Goal: Task Accomplishment & Management: Manage account settings

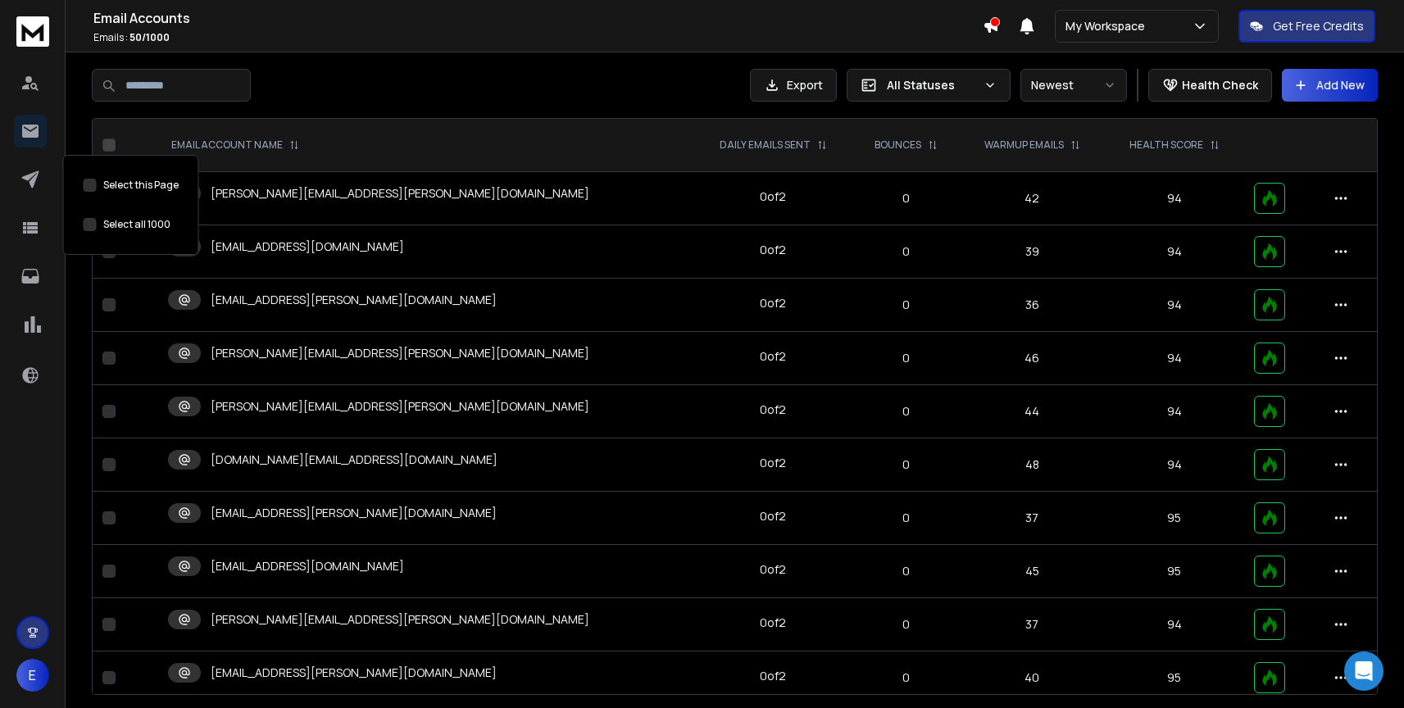
click at [110, 141] on button "Select this Page" at bounding box center [108, 145] width 13 height 13
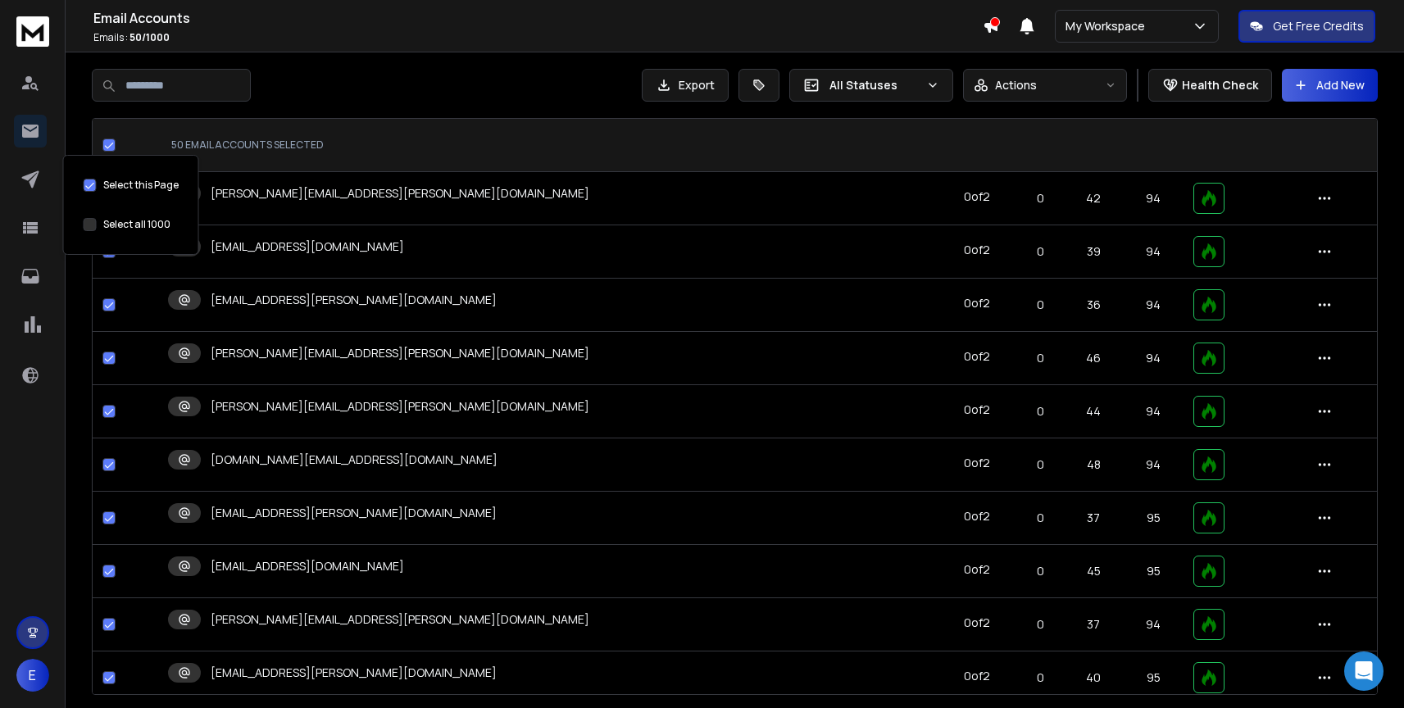
click at [84, 233] on div "Select all 1000" at bounding box center [131, 224] width 95 height 33
click at [90, 226] on button "Select this Page" at bounding box center [90, 224] width 13 height 13
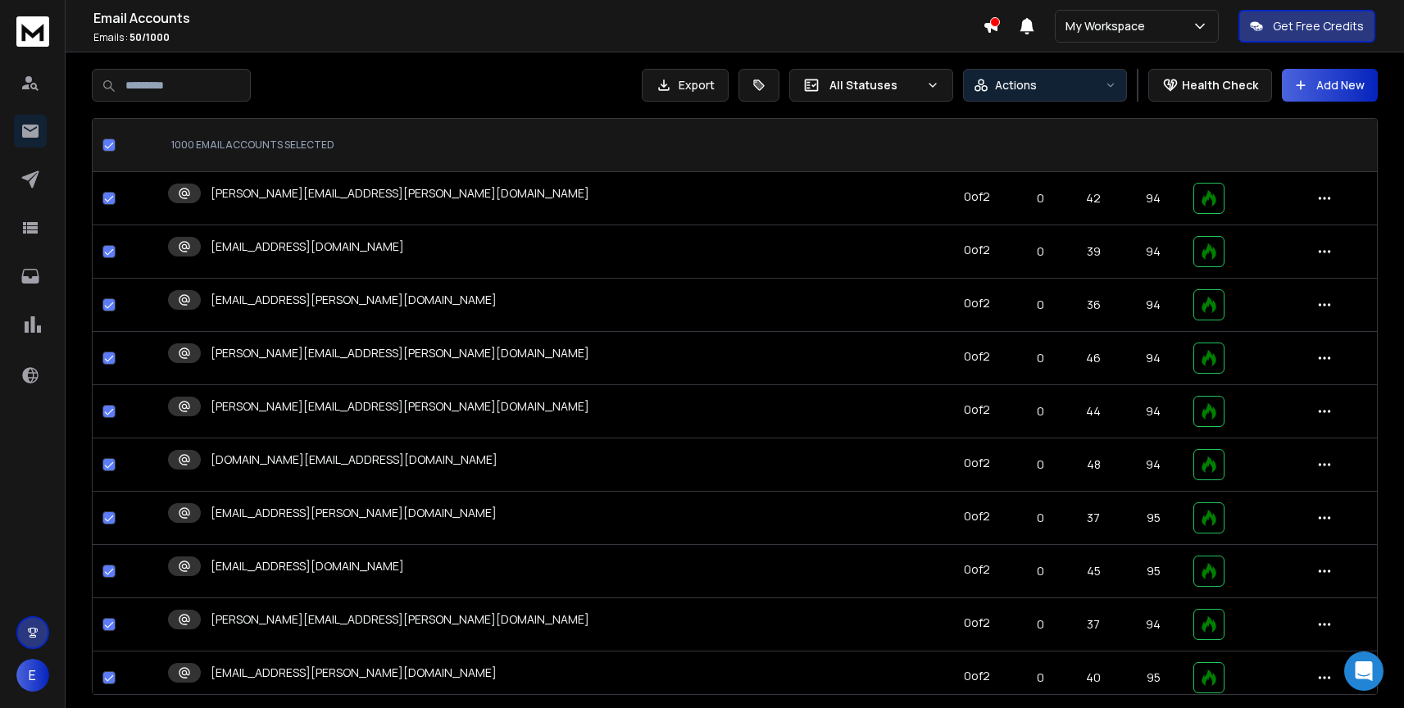
click at [1041, 75] on button "Actions" at bounding box center [1045, 85] width 164 height 33
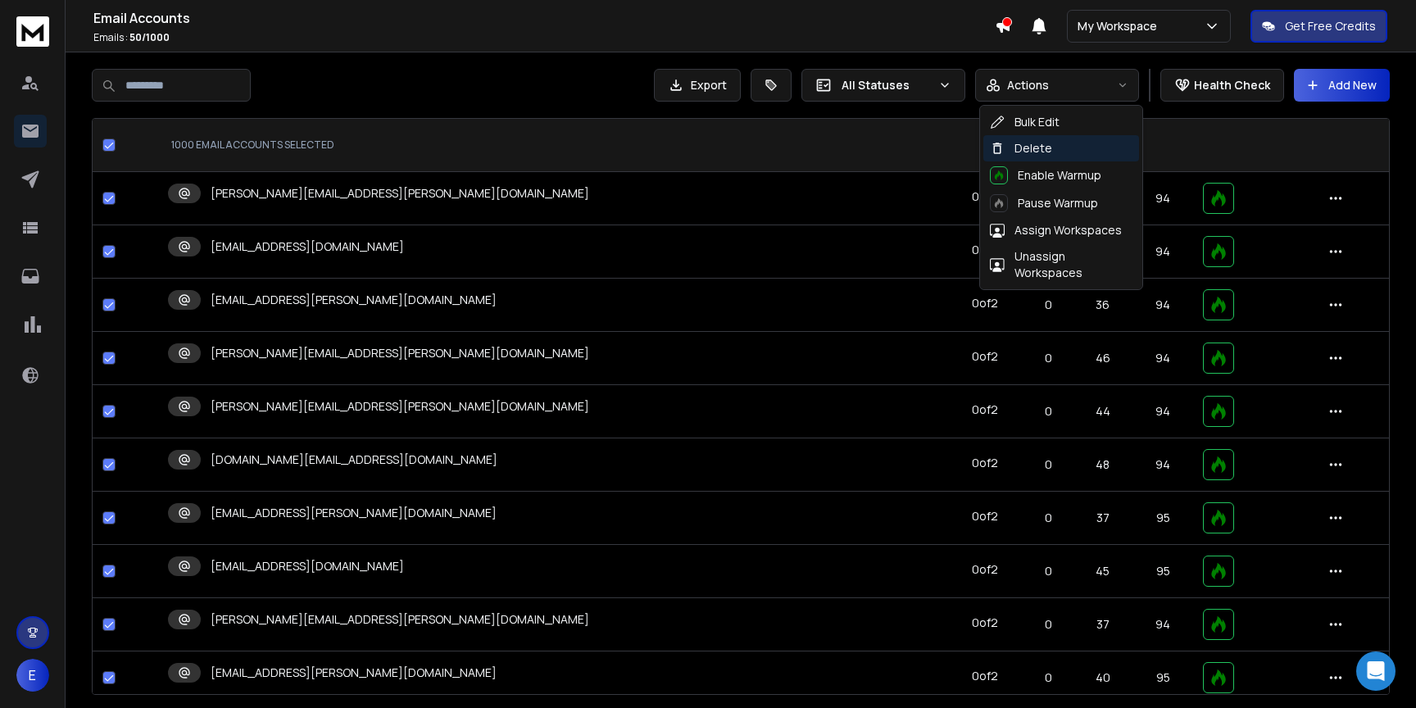
click at [1052, 148] on div "Delete" at bounding box center [1062, 148] width 156 height 26
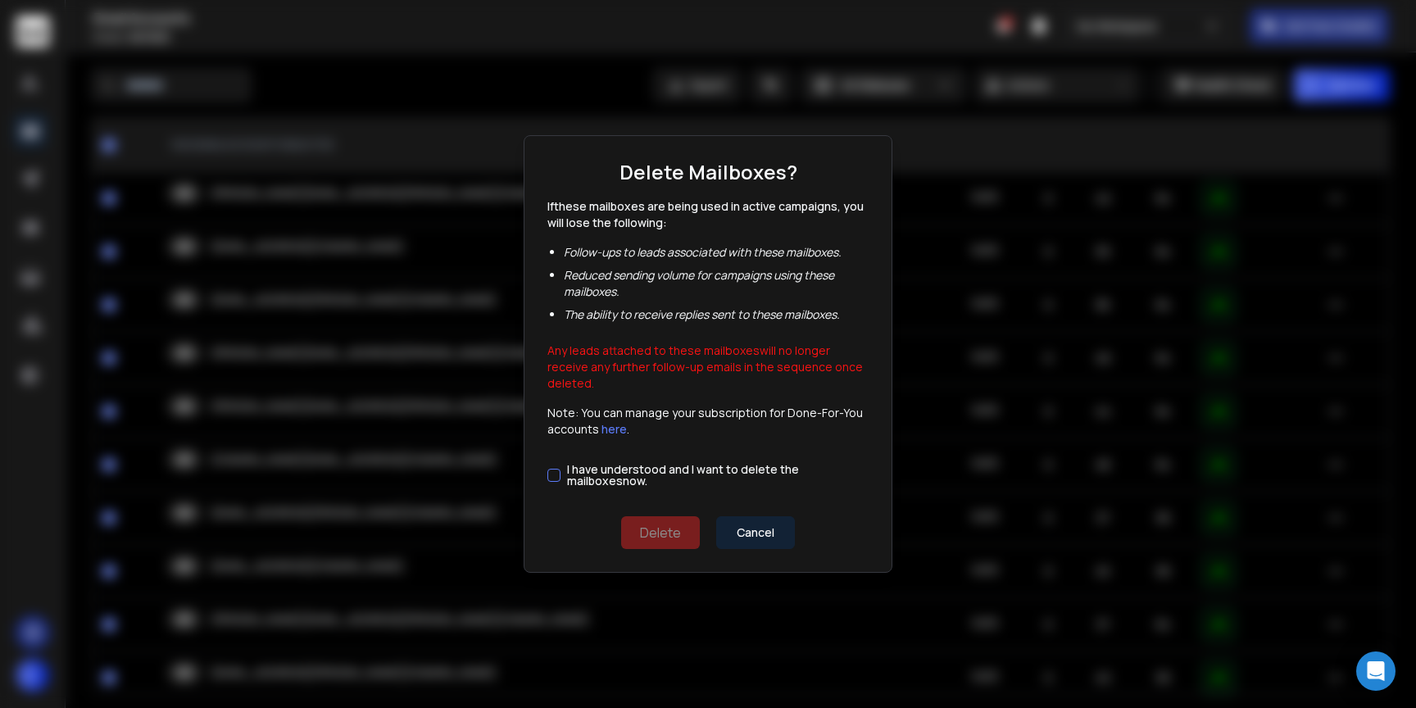
click at [557, 469] on button "I have understood and I want to delete the mailbox es now." at bounding box center [554, 475] width 13 height 13
click at [646, 525] on button "Delete" at bounding box center [660, 532] width 79 height 33
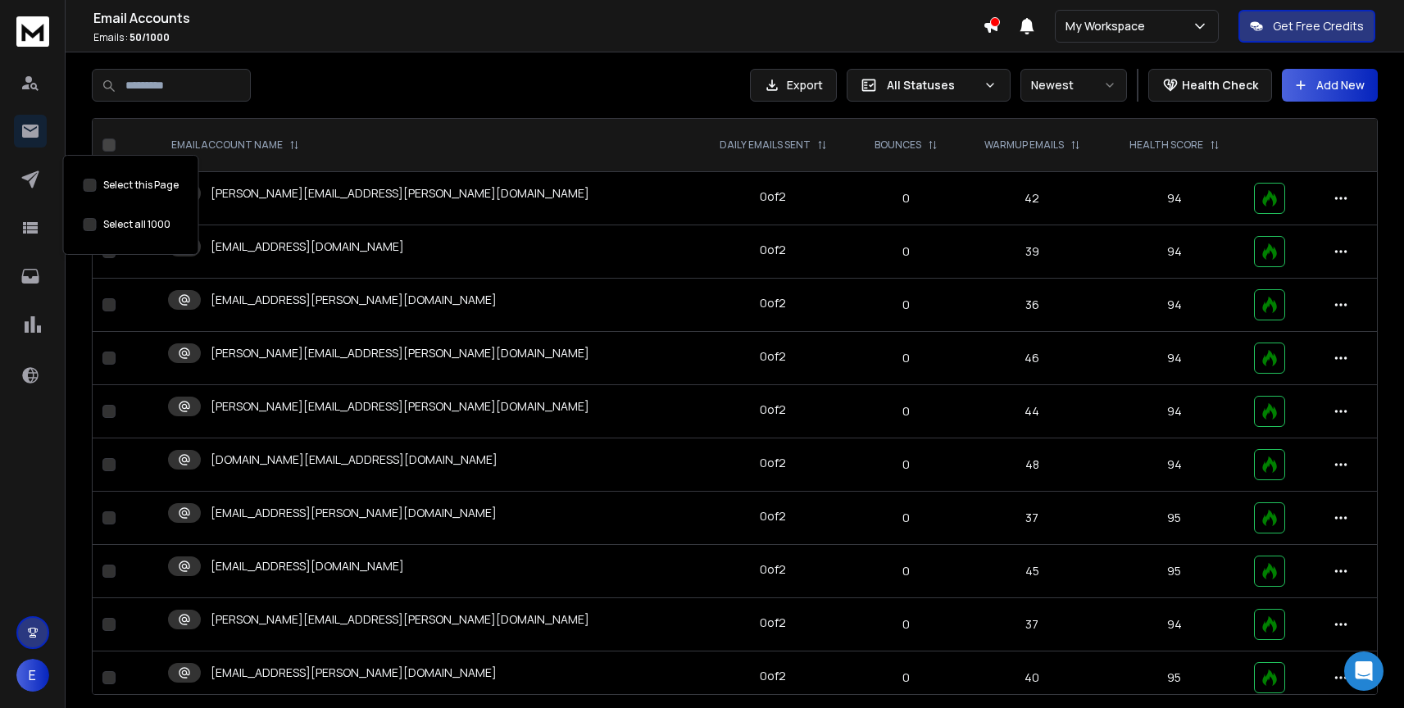
click at [96, 225] on div "Select all 1000" at bounding box center [131, 224] width 95 height 13
click at [92, 225] on button "Select this Page" at bounding box center [90, 224] width 13 height 13
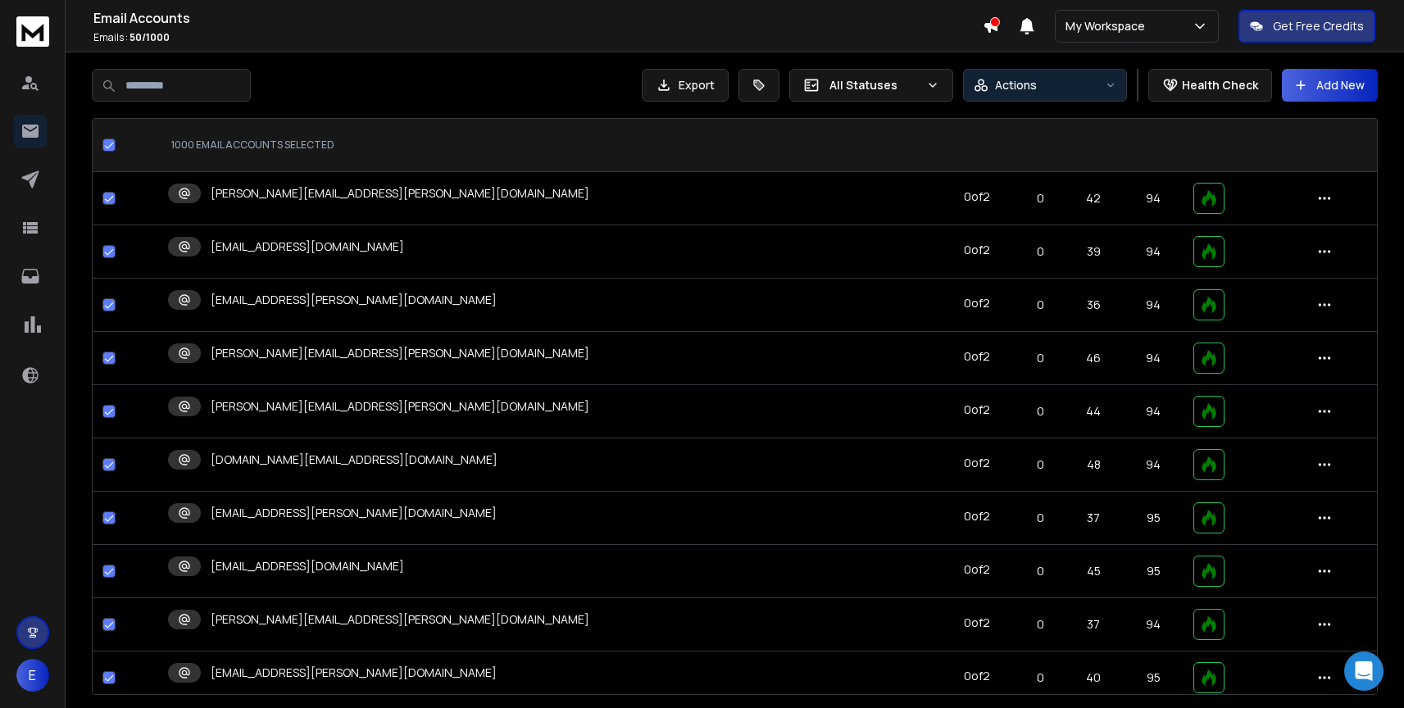
click at [1034, 81] on p "Actions" at bounding box center [1016, 85] width 42 height 16
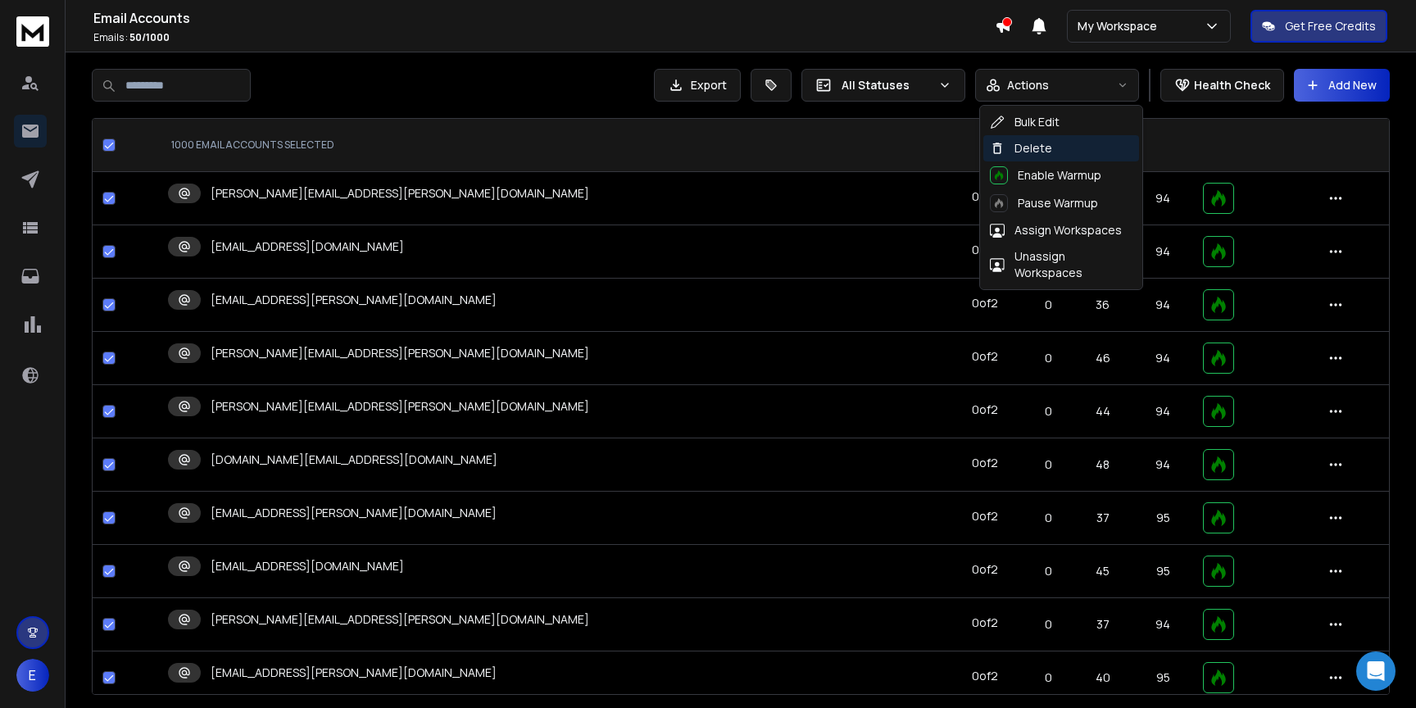
click at [1013, 147] on div "Delete" at bounding box center [1021, 148] width 62 height 16
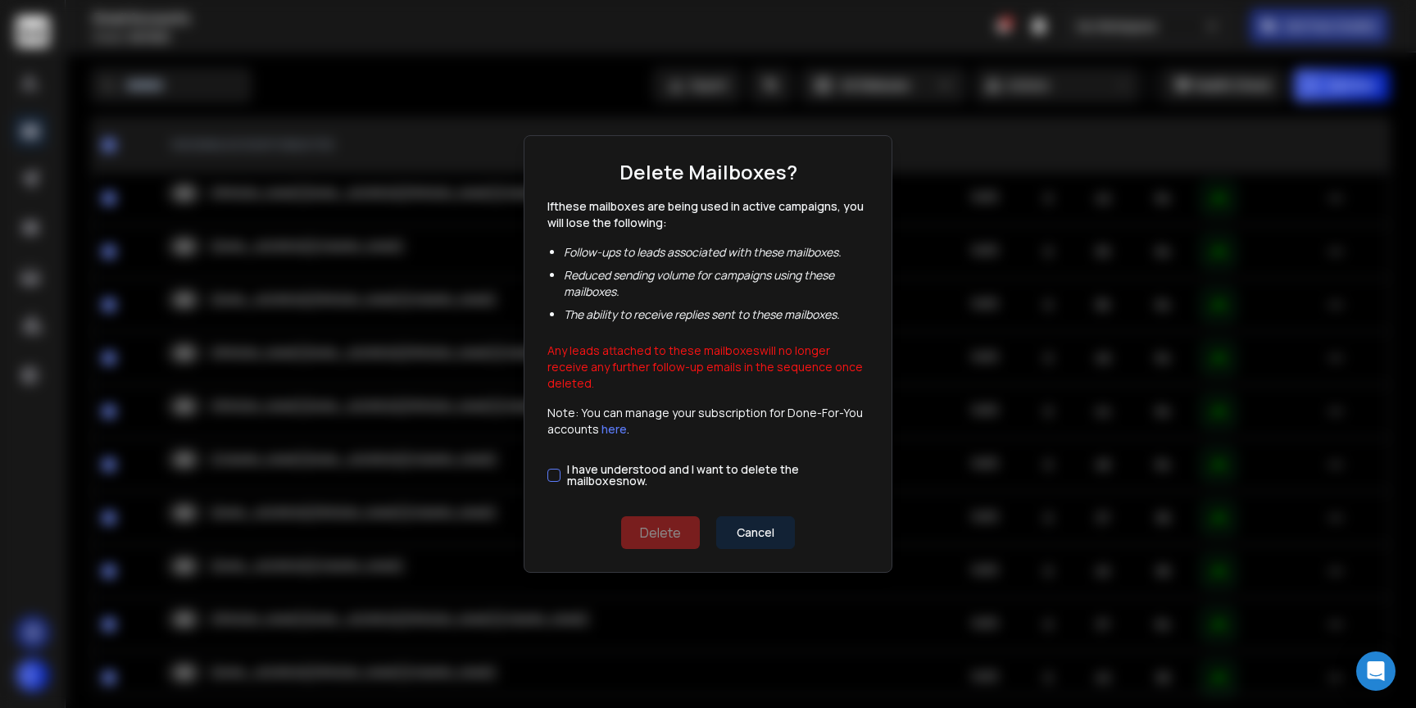
click at [552, 469] on button "I have understood and I want to delete the mailbox es now." at bounding box center [554, 475] width 13 height 13
click at [666, 529] on button "Delete" at bounding box center [660, 532] width 79 height 33
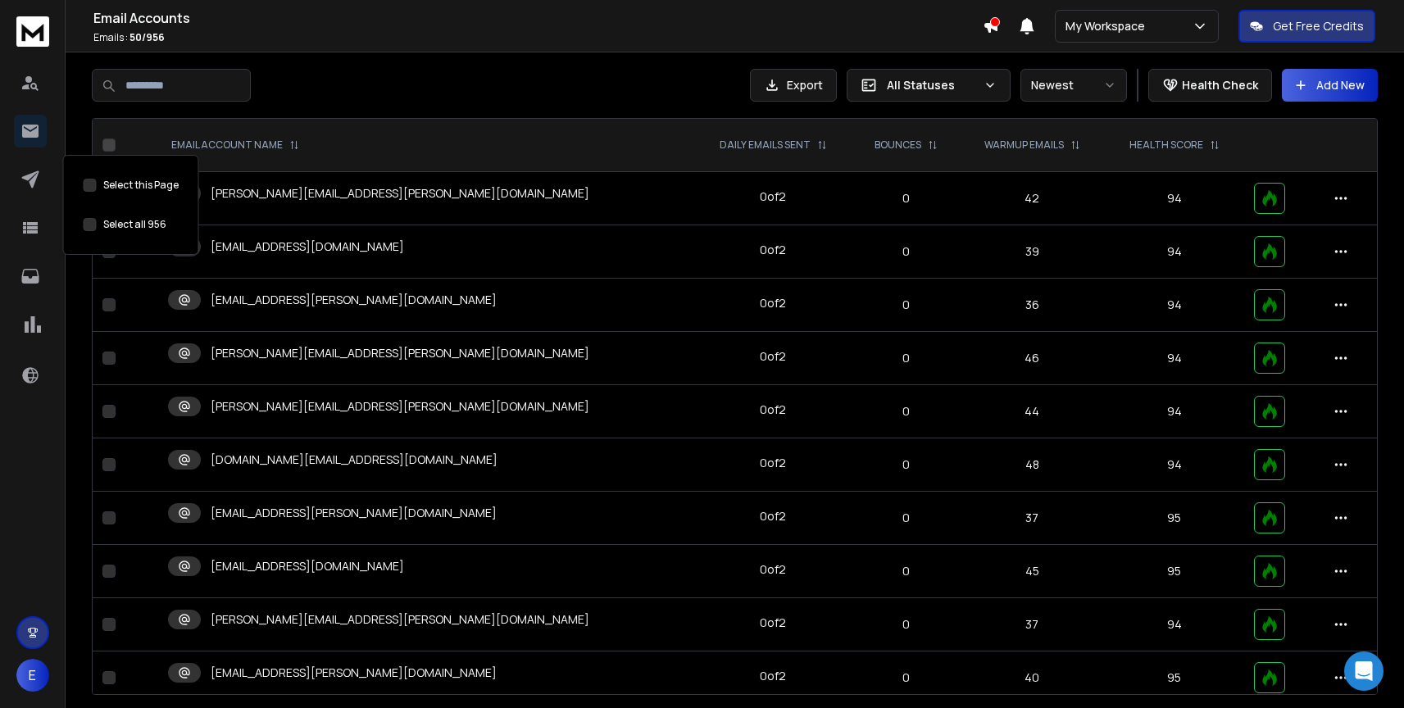
click at [89, 225] on button "Select this Page" at bounding box center [90, 224] width 13 height 13
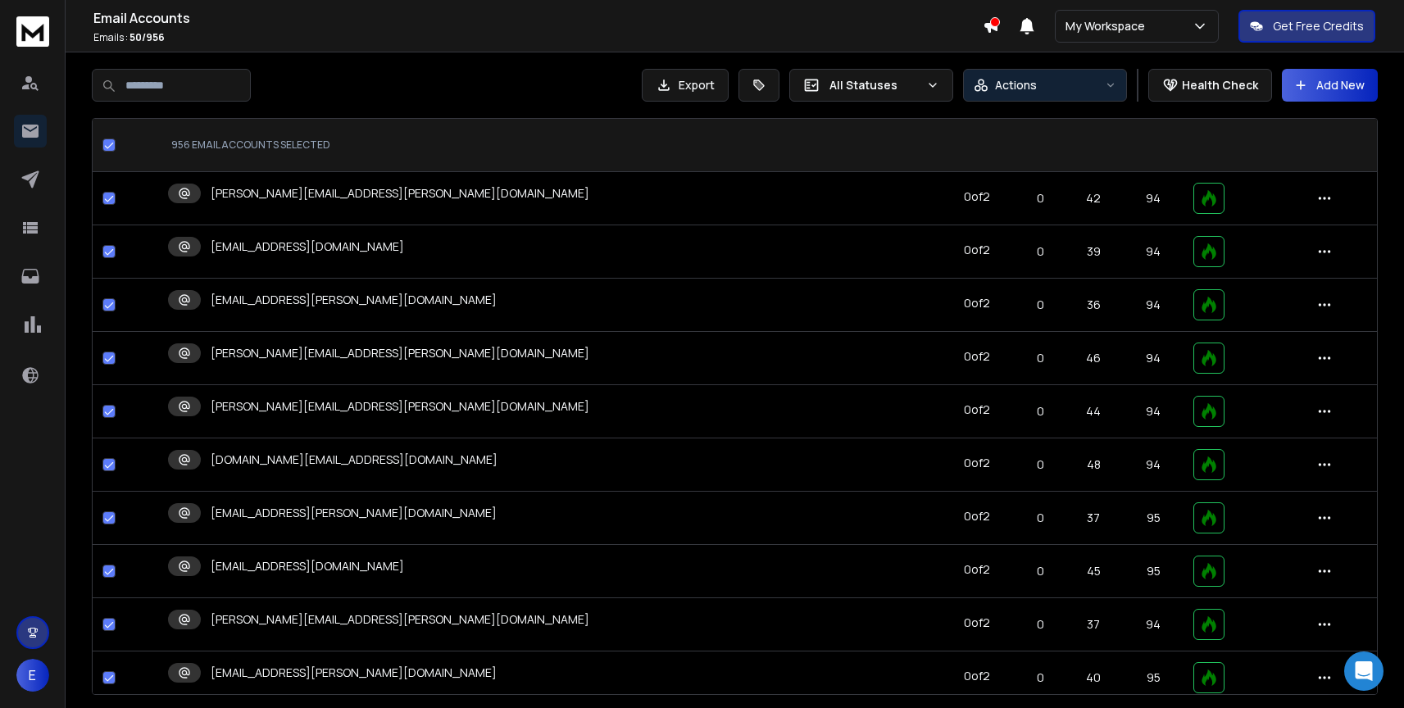
click at [1096, 84] on div "Actions" at bounding box center [1036, 85] width 125 height 16
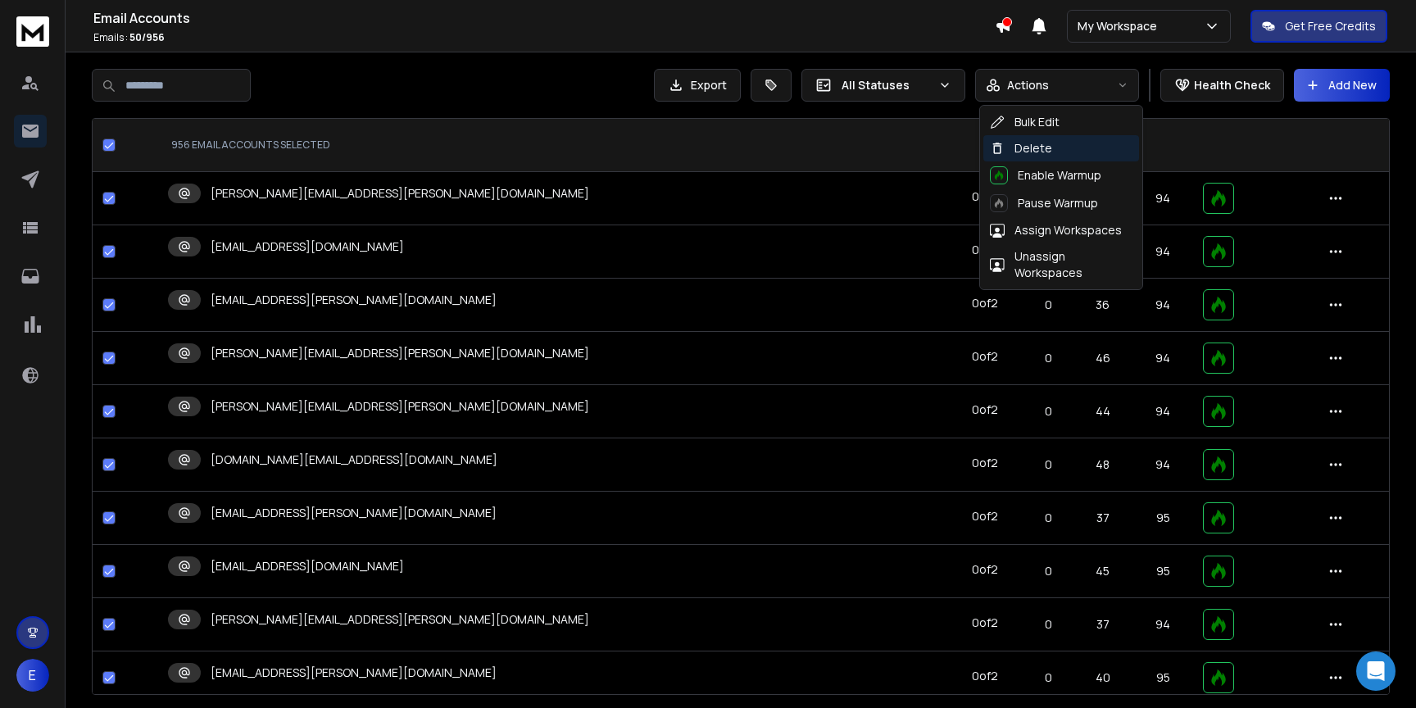
click at [1017, 148] on div "Delete" at bounding box center [1021, 148] width 62 height 16
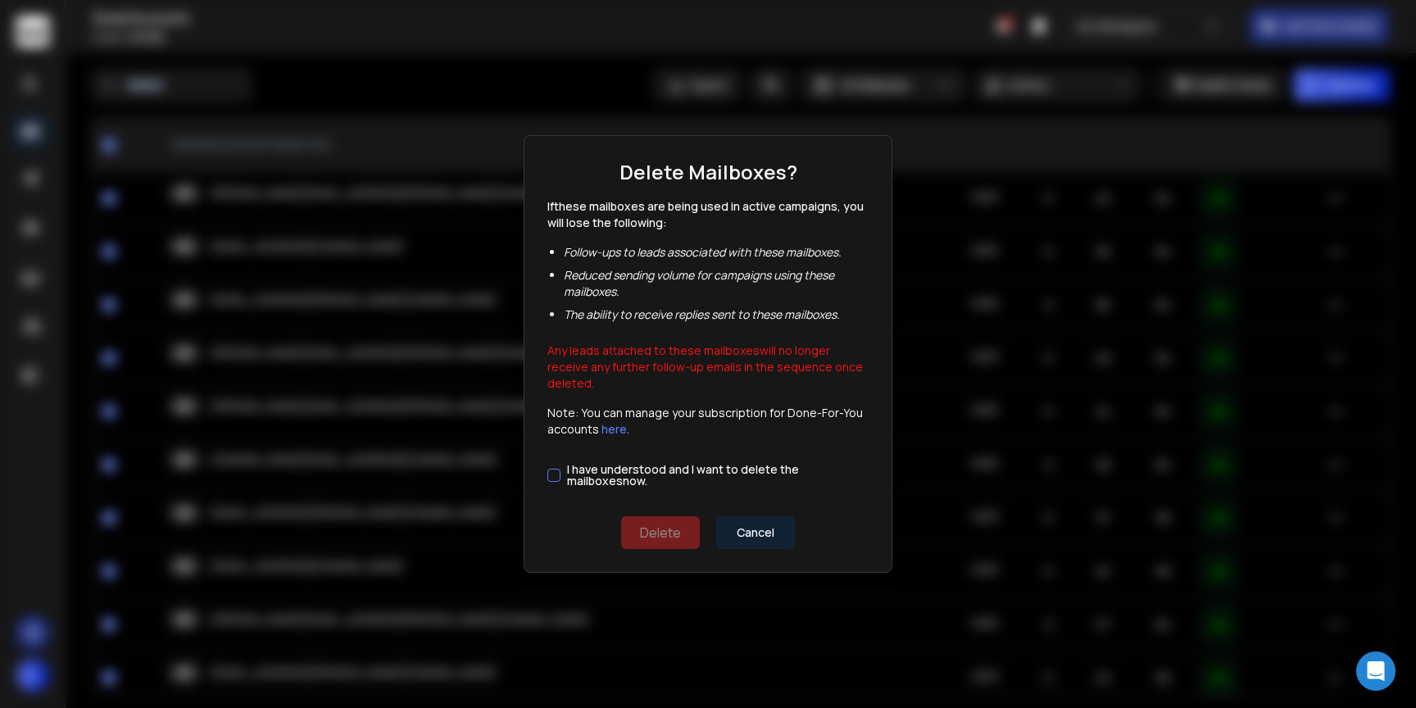
click at [548, 470] on button "I have understood and I want to delete the mailbox es now." at bounding box center [554, 475] width 13 height 13
click at [666, 525] on button "Delete" at bounding box center [660, 532] width 79 height 33
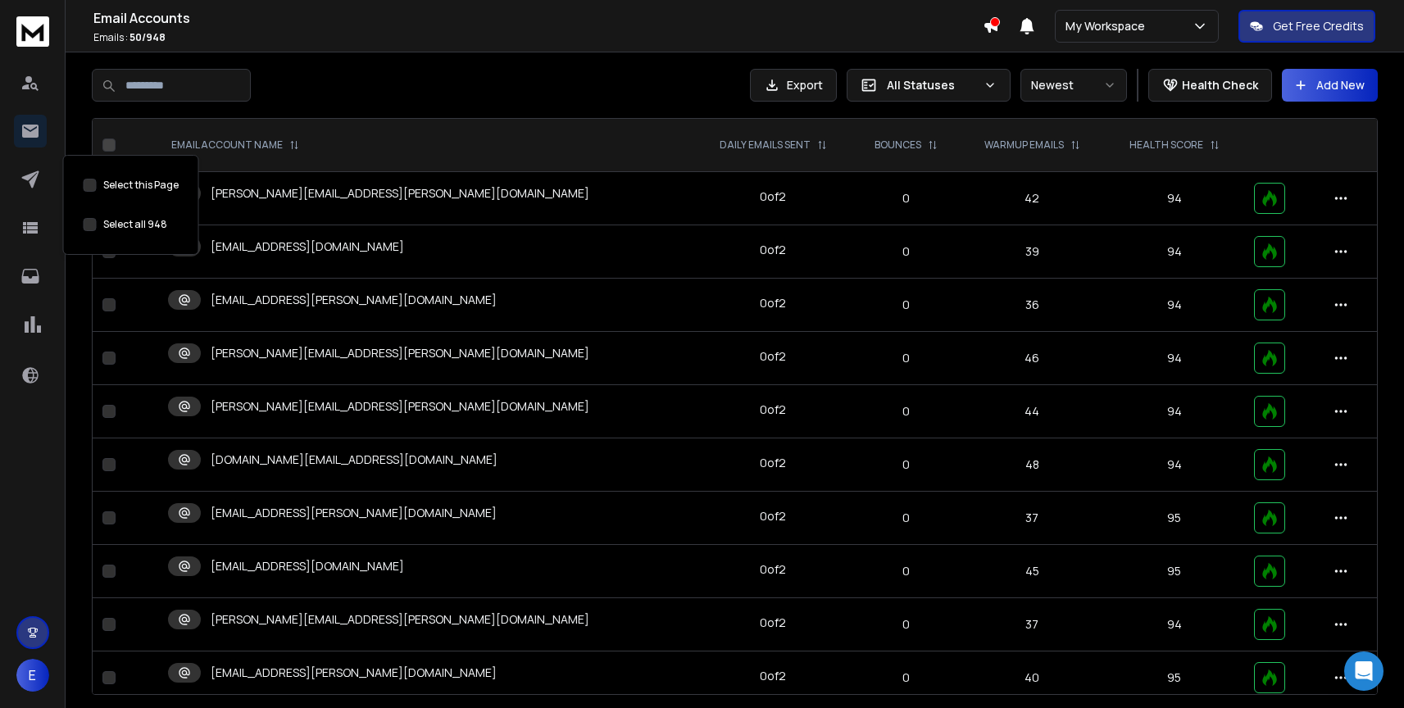
click at [84, 229] on button "Select this Page" at bounding box center [90, 224] width 13 height 13
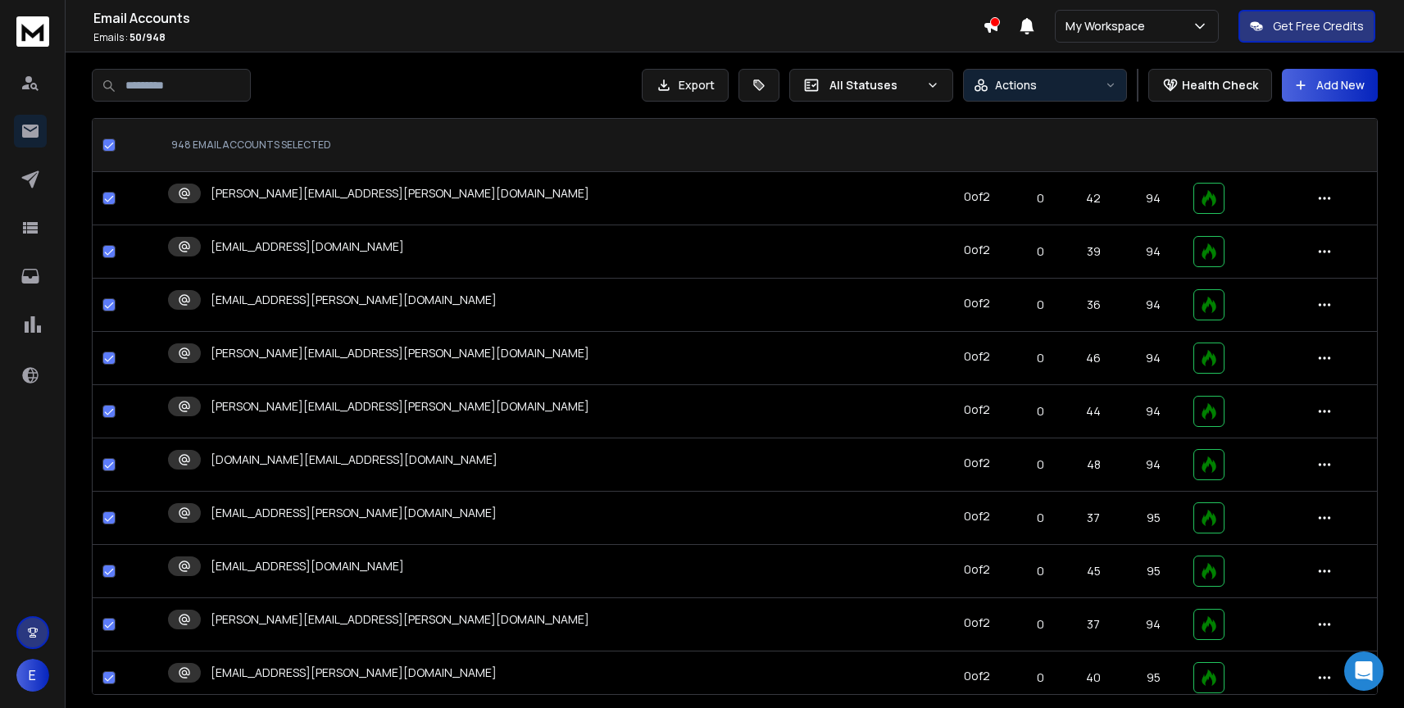
click at [1098, 85] on div "Actions" at bounding box center [1036, 85] width 125 height 16
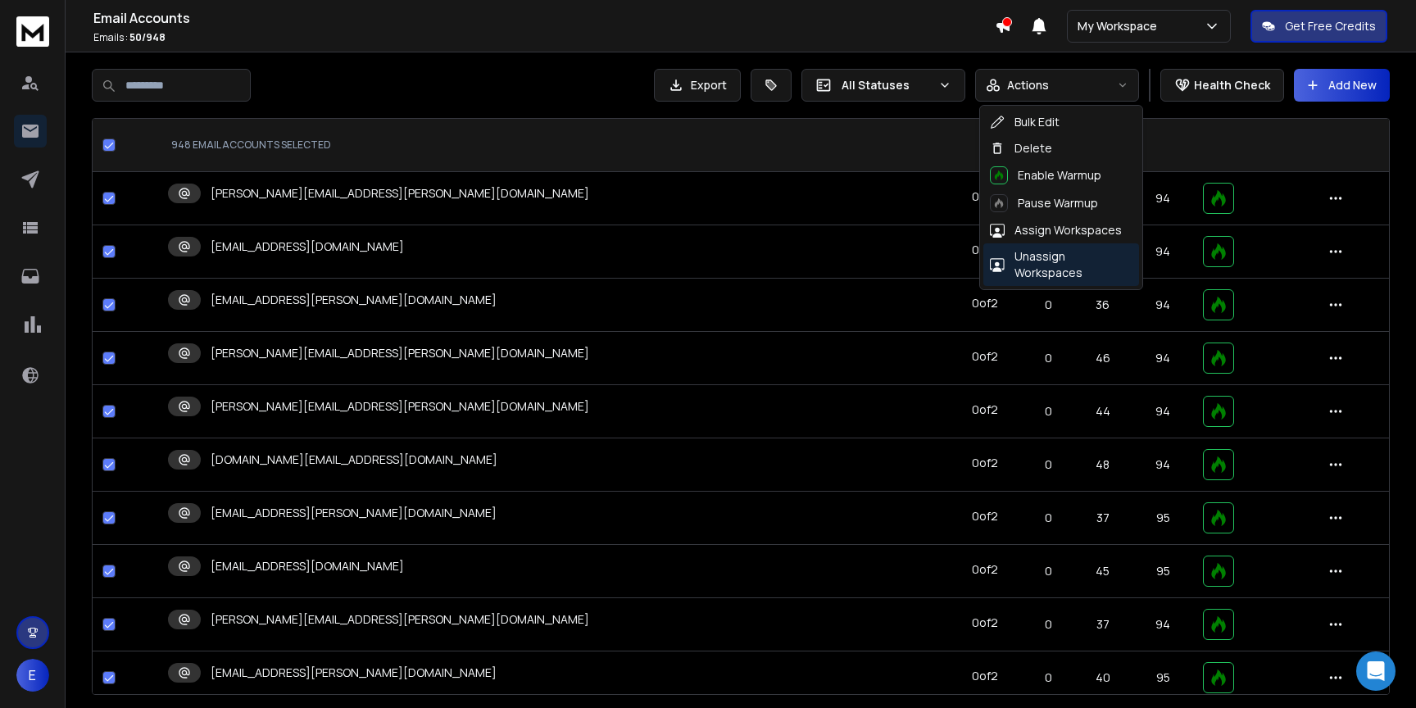
click at [1097, 261] on div "Unassign Workspaces" at bounding box center [1061, 264] width 143 height 33
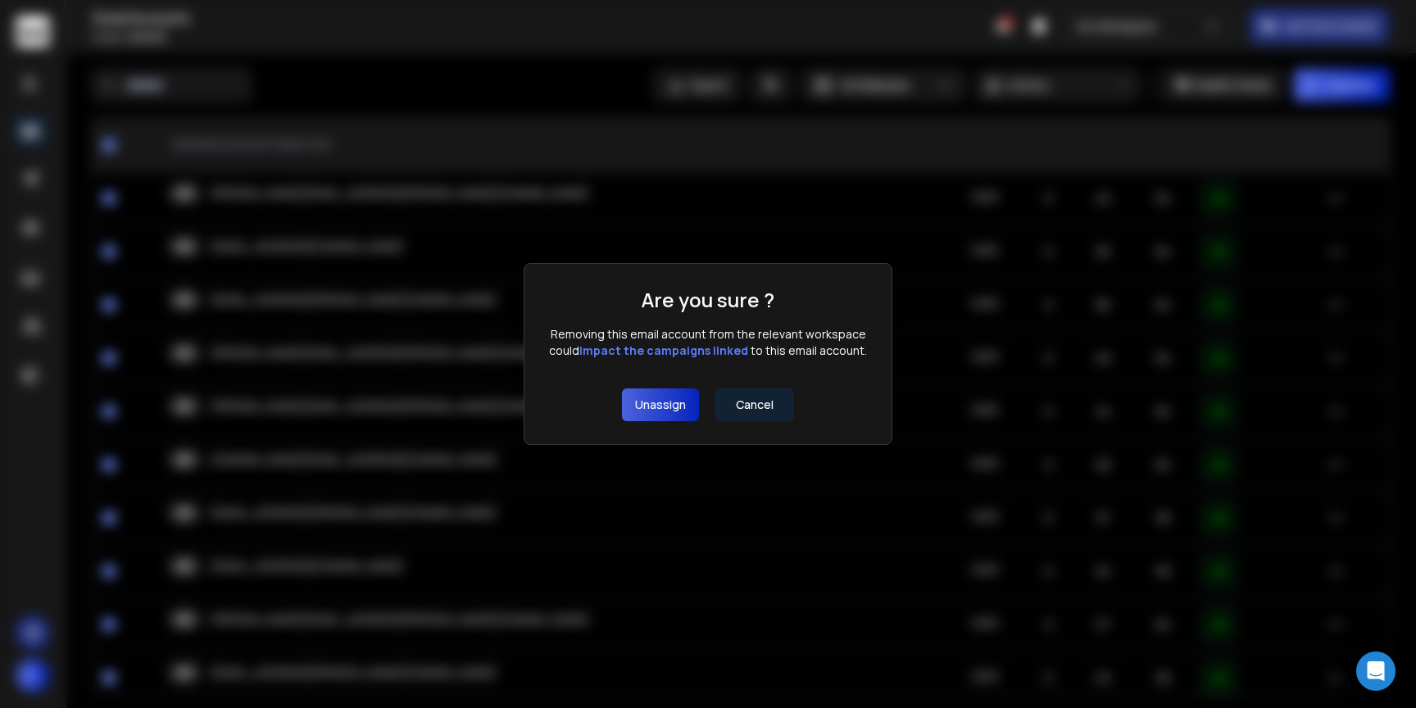
click at [659, 414] on button "Unassign" at bounding box center [660, 405] width 77 height 33
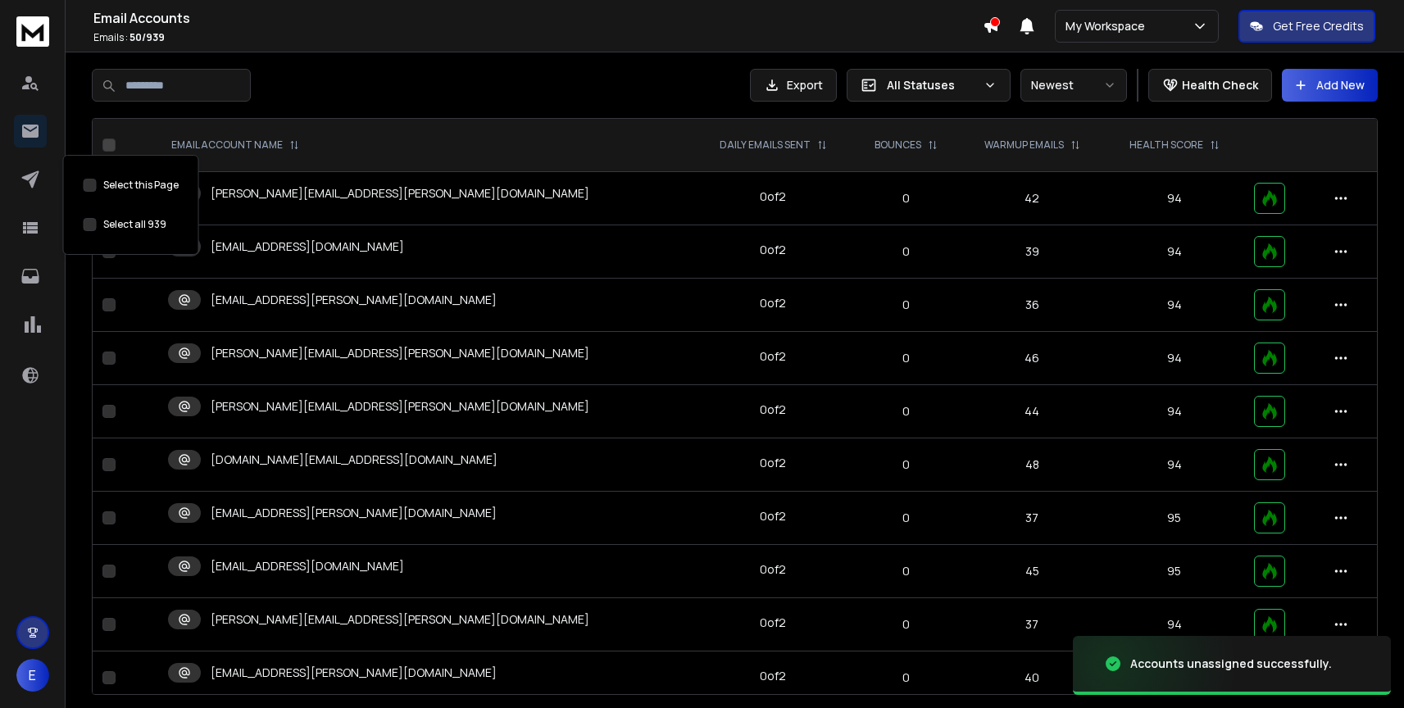
click at [93, 225] on button "Select this Page" at bounding box center [90, 224] width 13 height 13
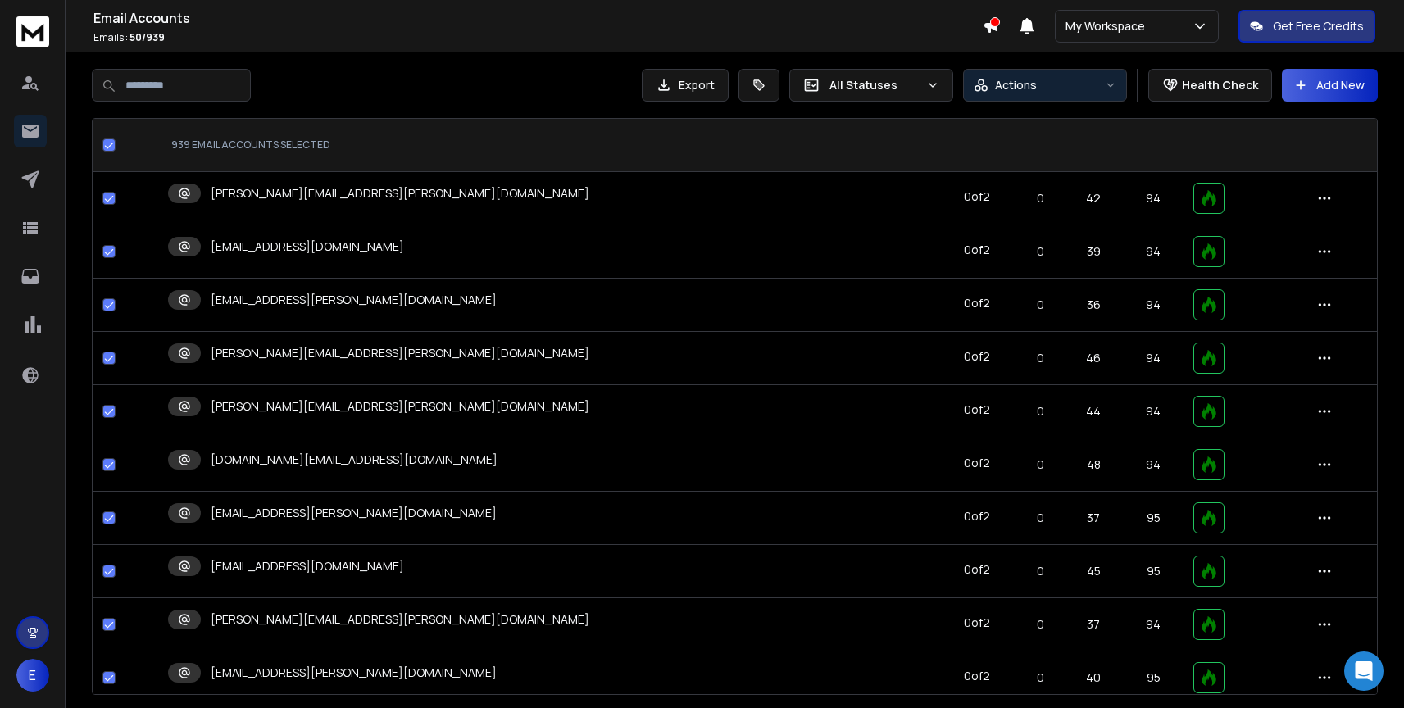
click at [1078, 93] on div "Actions" at bounding box center [1036, 85] width 125 height 16
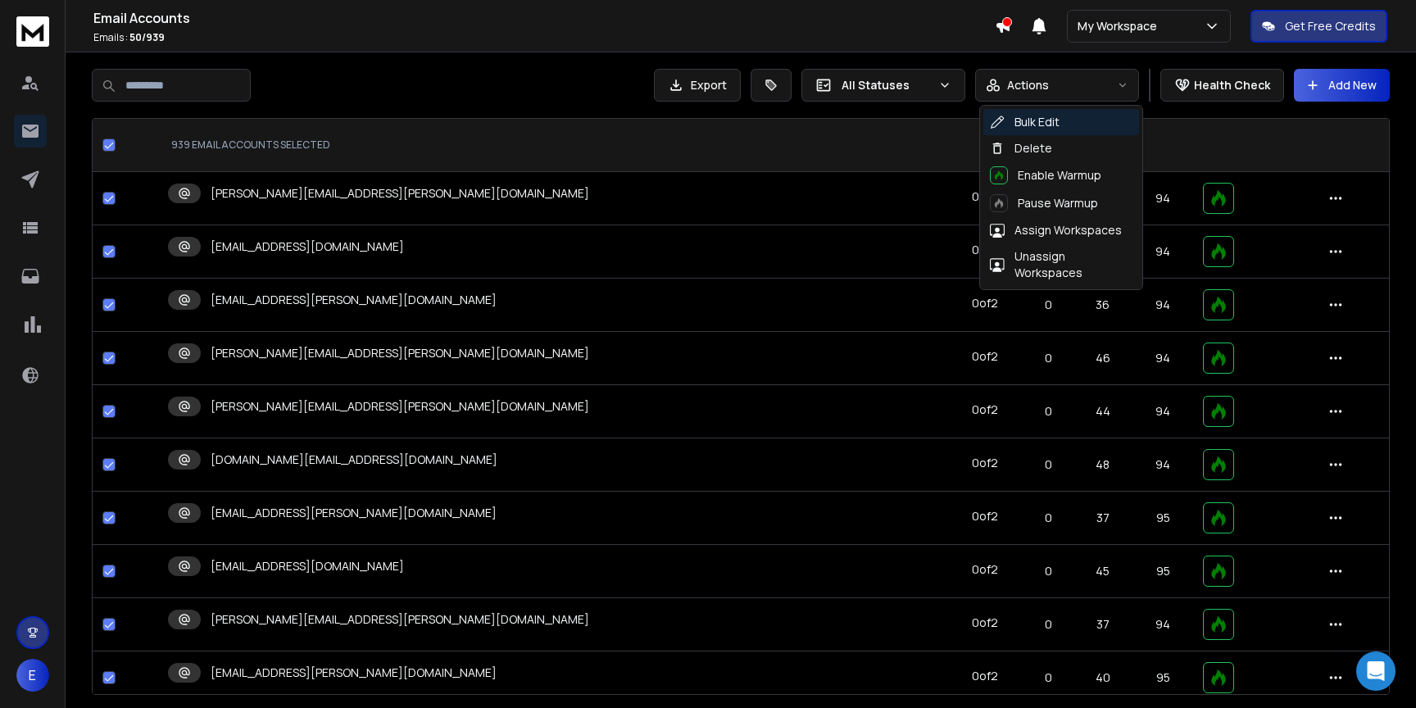
click at [1059, 120] on div "Bulk Edit" at bounding box center [1025, 122] width 70 height 16
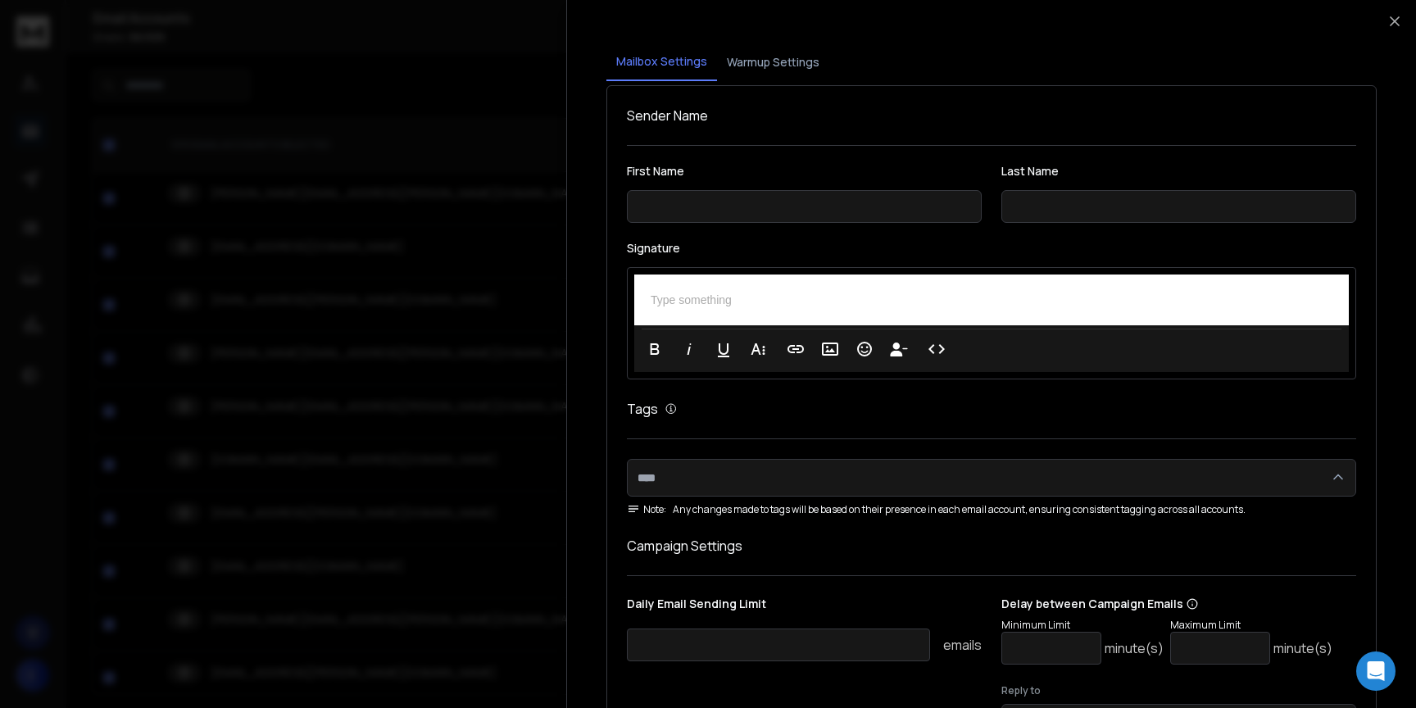
click at [502, 209] on div at bounding box center [708, 354] width 1416 height 708
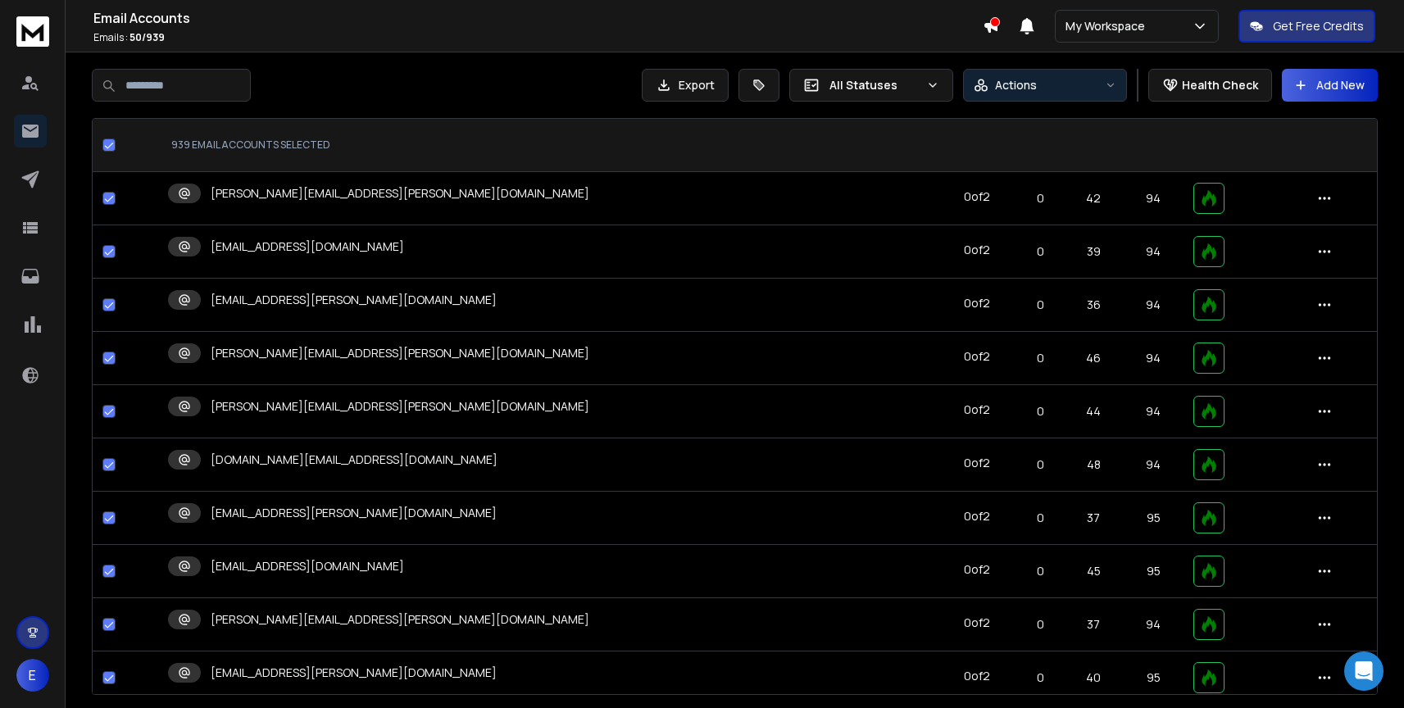
click at [1102, 89] on button "Actions" at bounding box center [1045, 85] width 164 height 33
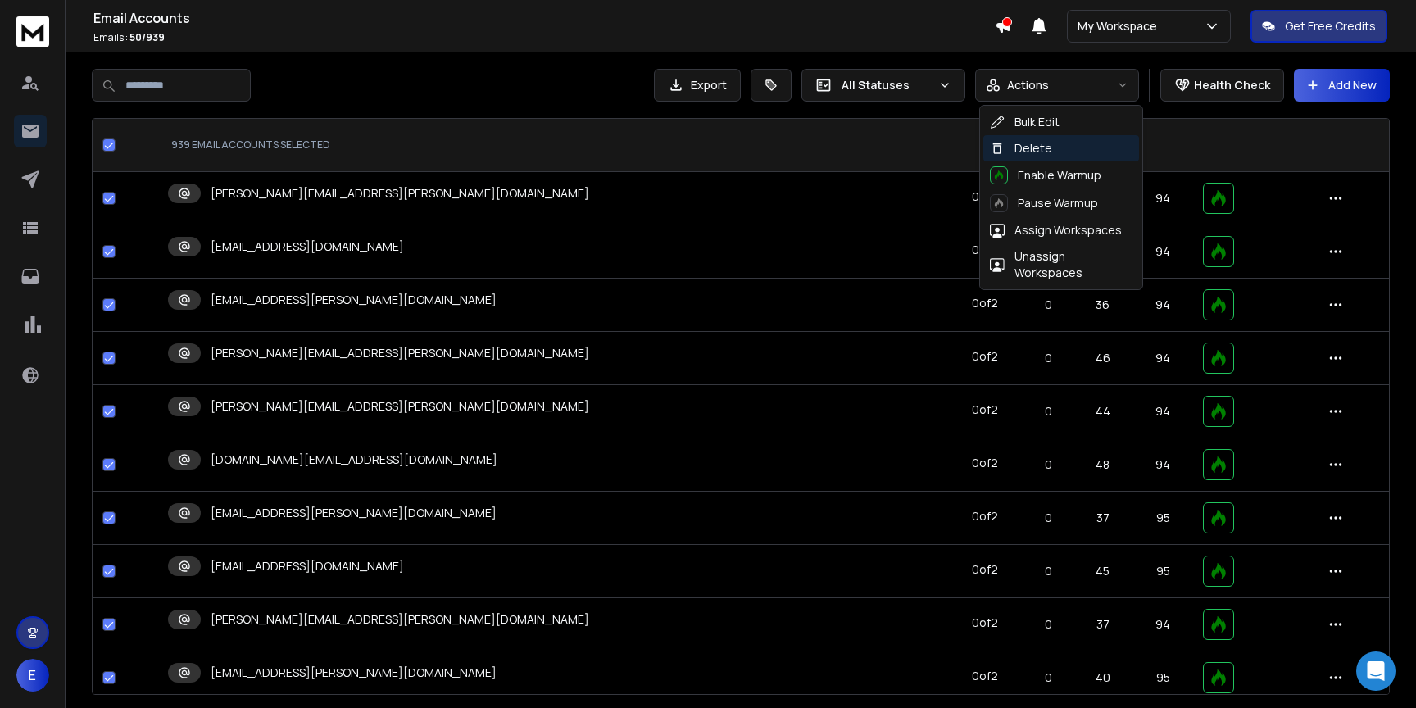
click at [1062, 152] on div "Delete" at bounding box center [1062, 148] width 156 height 26
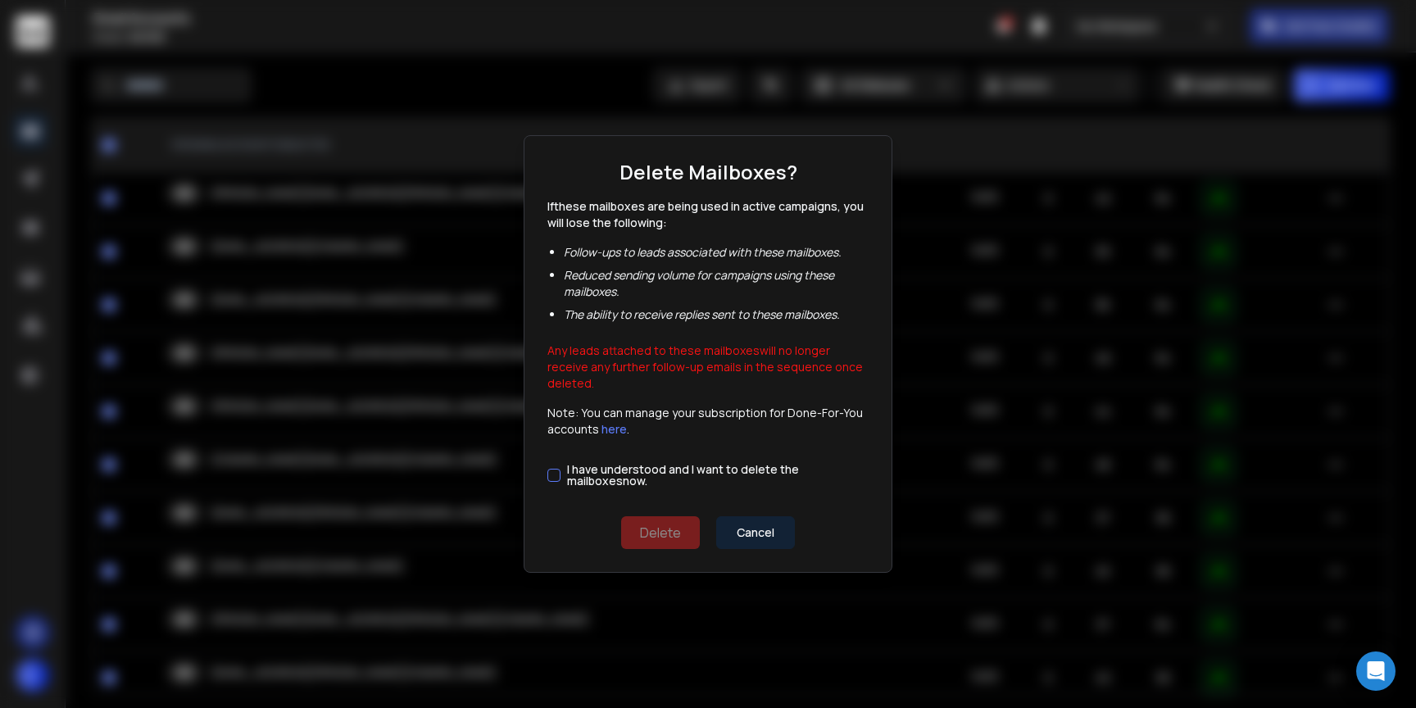
click at [556, 469] on button "I have understood and I want to delete the mailbox es now." at bounding box center [554, 475] width 13 height 13
click at [668, 516] on button "Delete" at bounding box center [660, 532] width 79 height 33
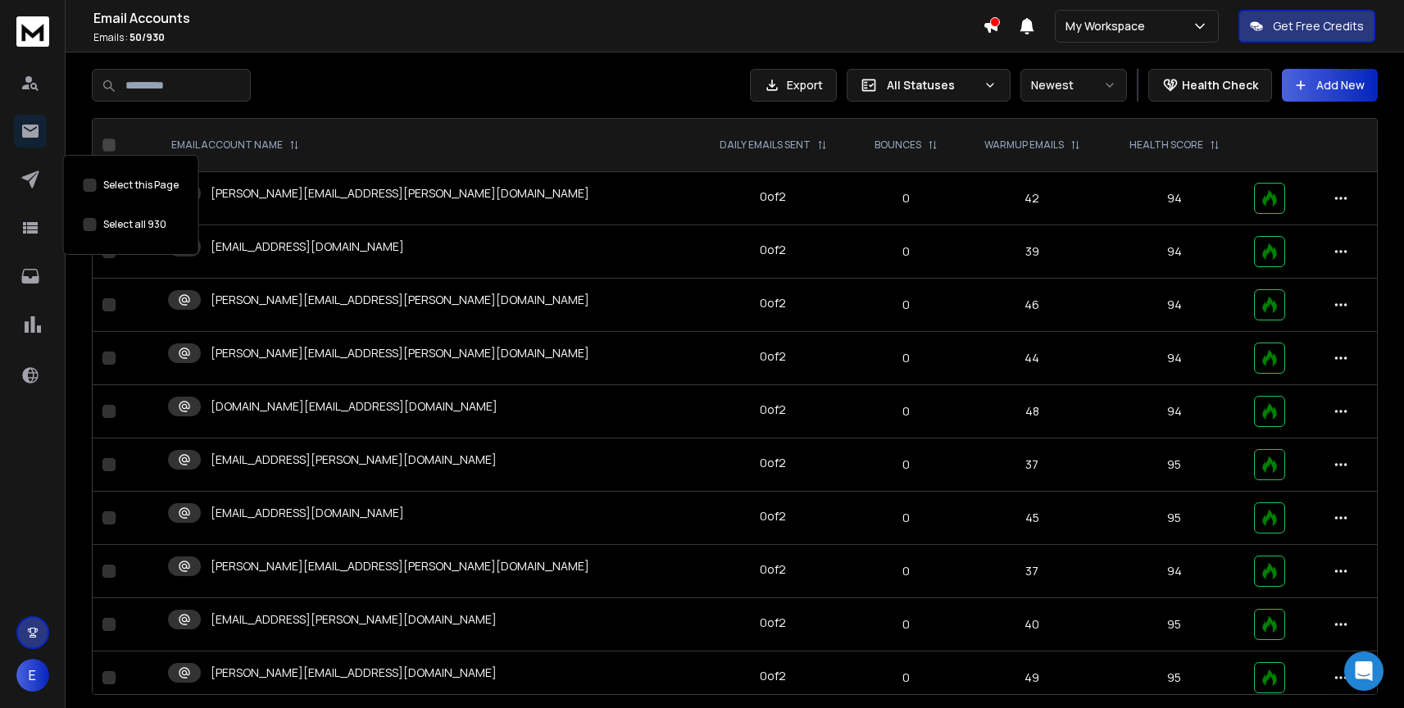
click at [90, 225] on button "Select this Page" at bounding box center [90, 224] width 13 height 13
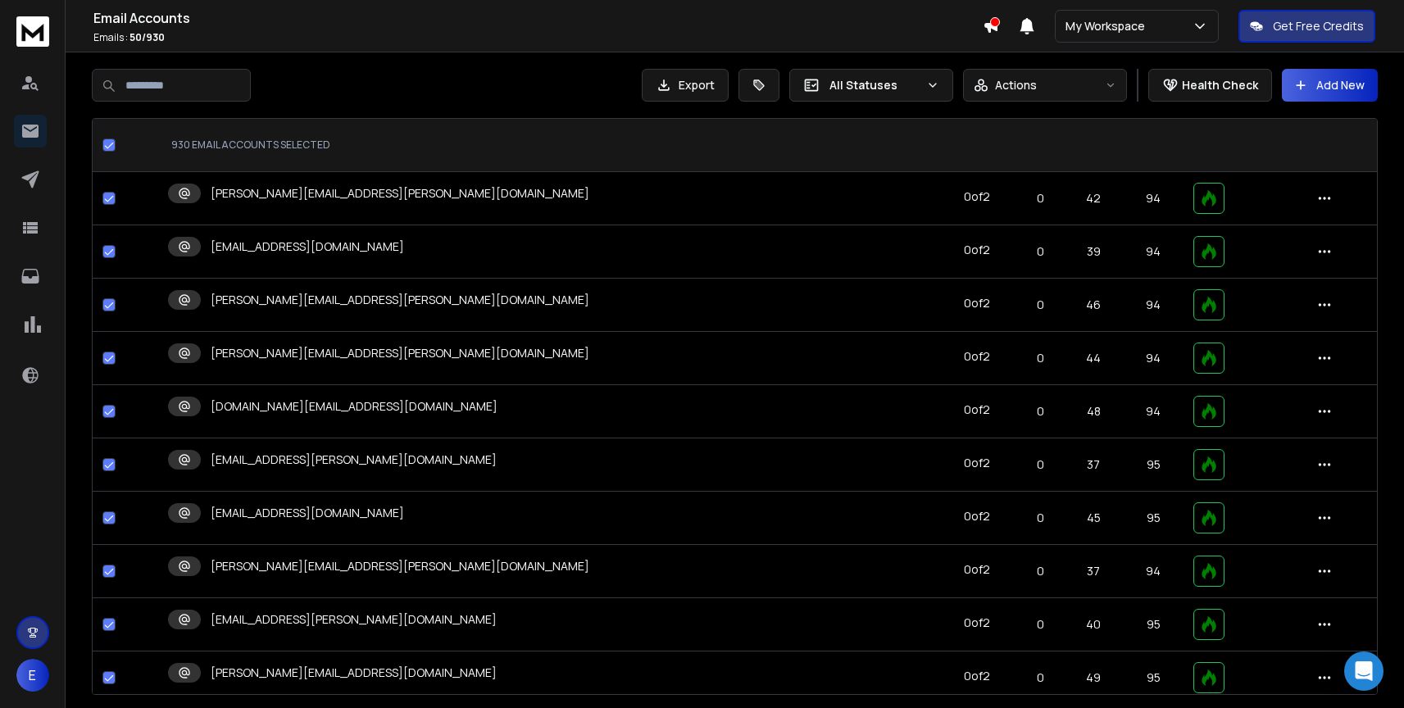
click at [935, 87] on icon at bounding box center [932, 85] width 13 height 13
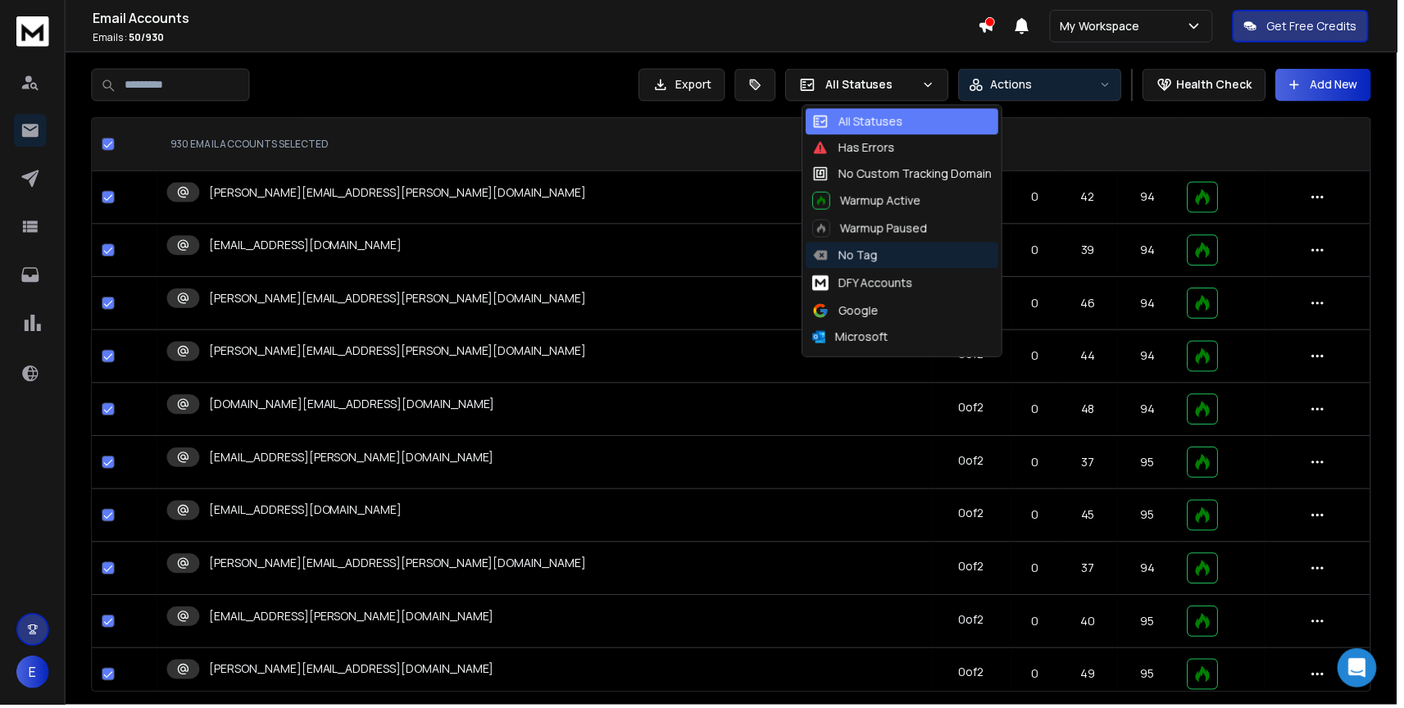
click at [1084, 83] on div "Actions" at bounding box center [1036, 85] width 125 height 16
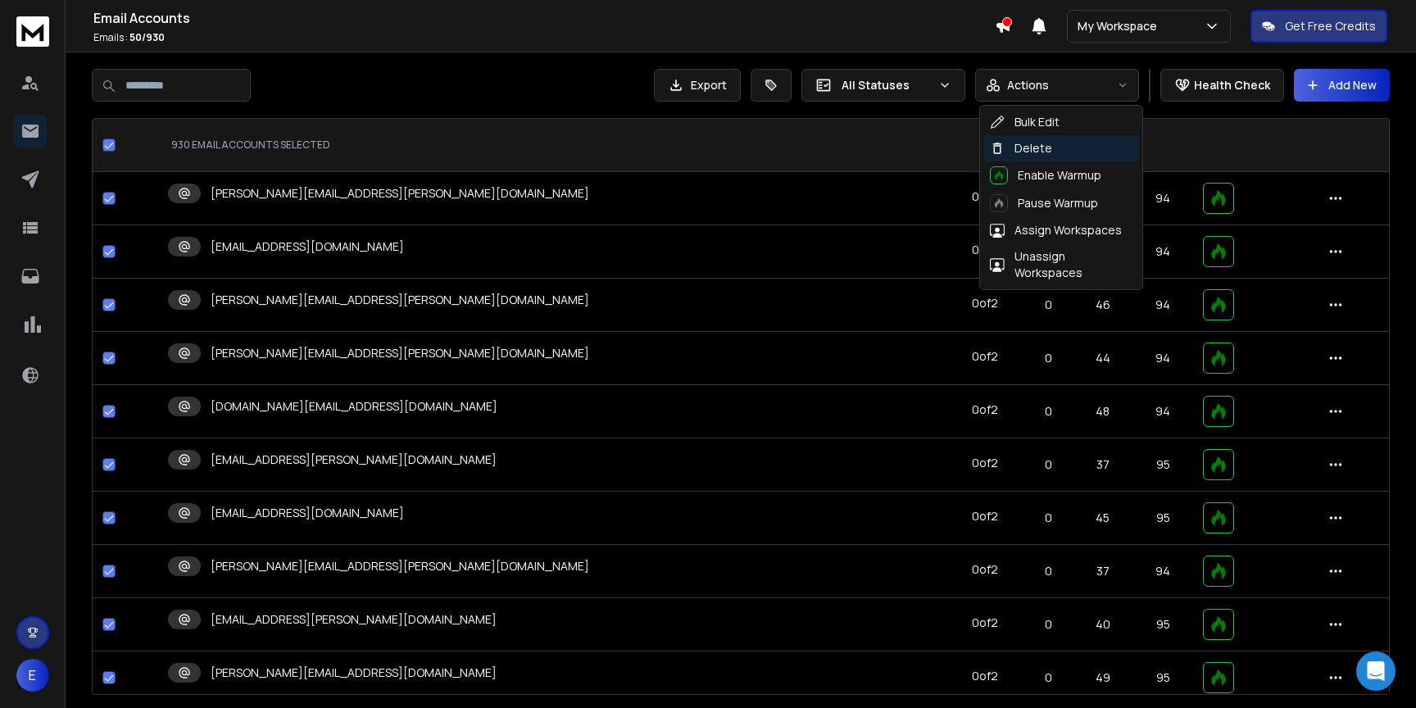
click at [1036, 148] on div "Delete" at bounding box center [1021, 148] width 62 height 16
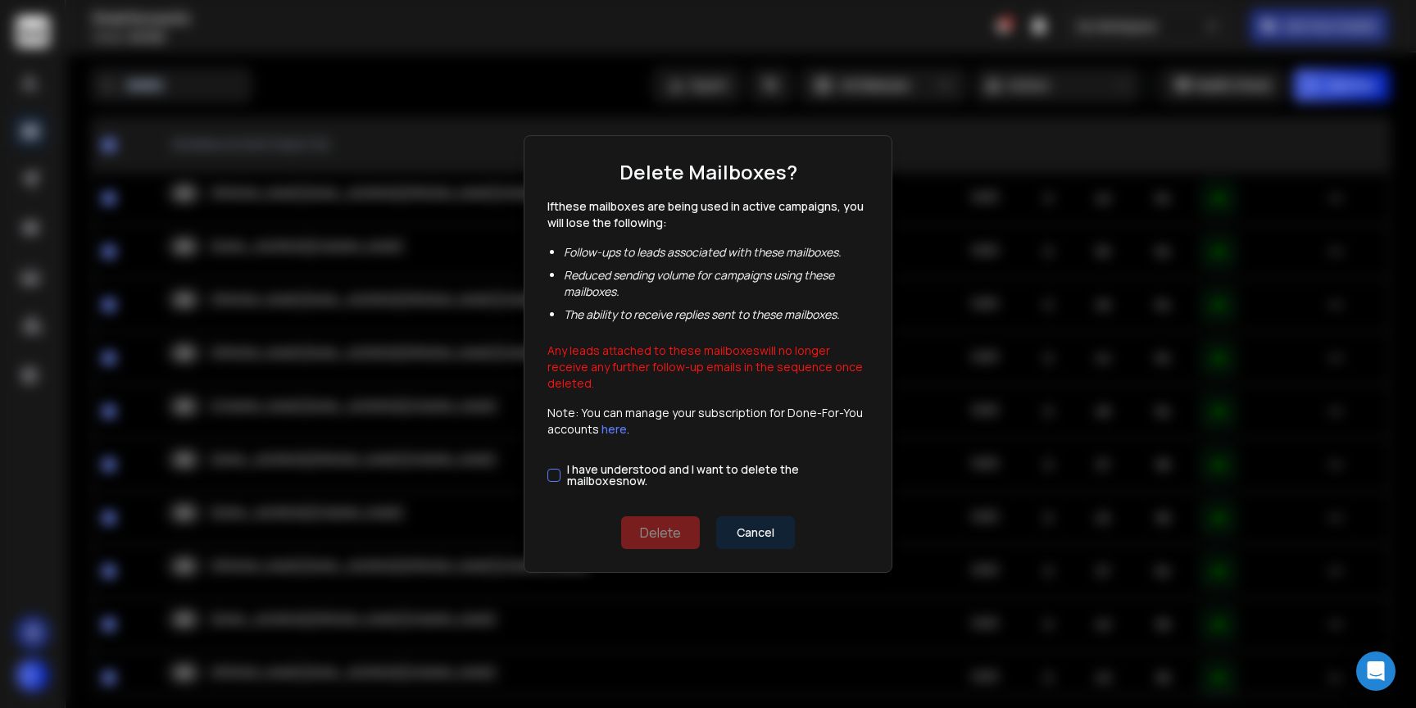
click at [552, 469] on button "I have understood and I want to delete the mailbox es now." at bounding box center [554, 475] width 13 height 13
click at [641, 520] on button "Delete" at bounding box center [660, 532] width 79 height 33
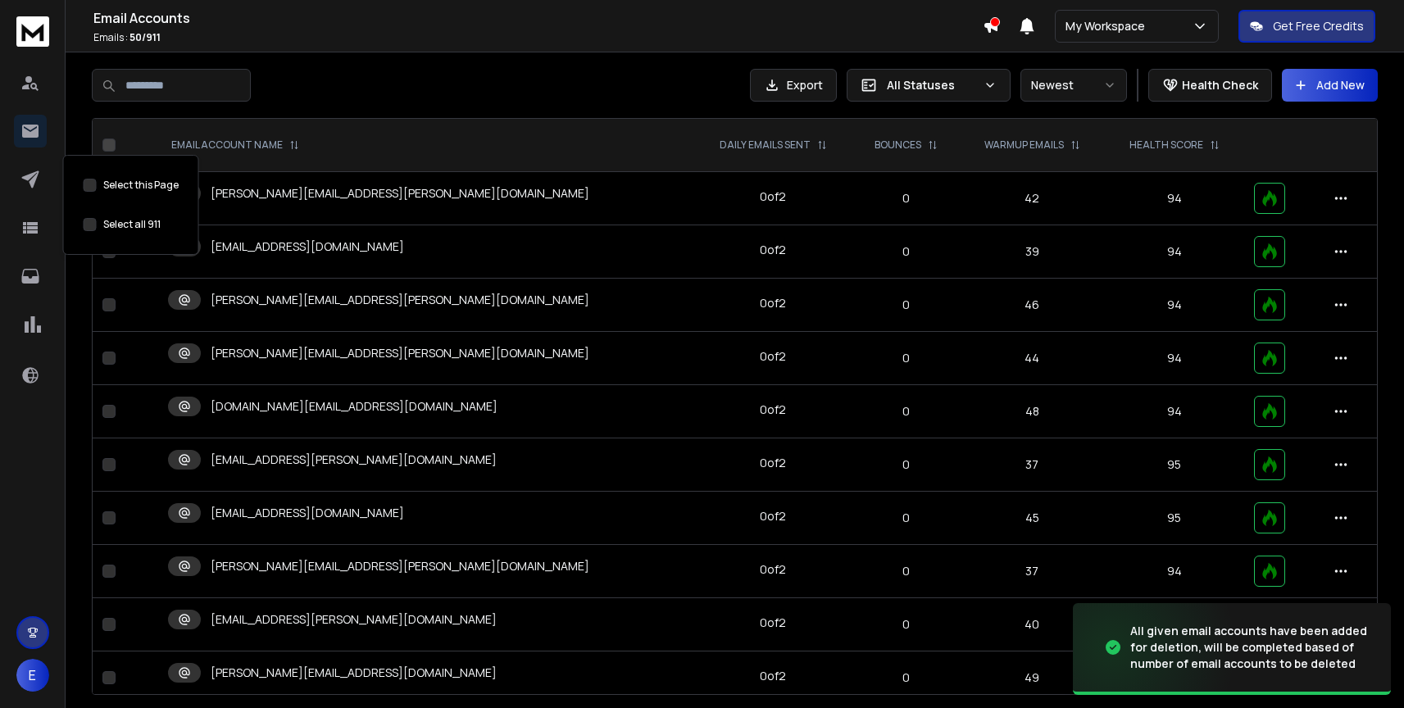
click at [95, 223] on button "Select this Page" at bounding box center [90, 224] width 13 height 13
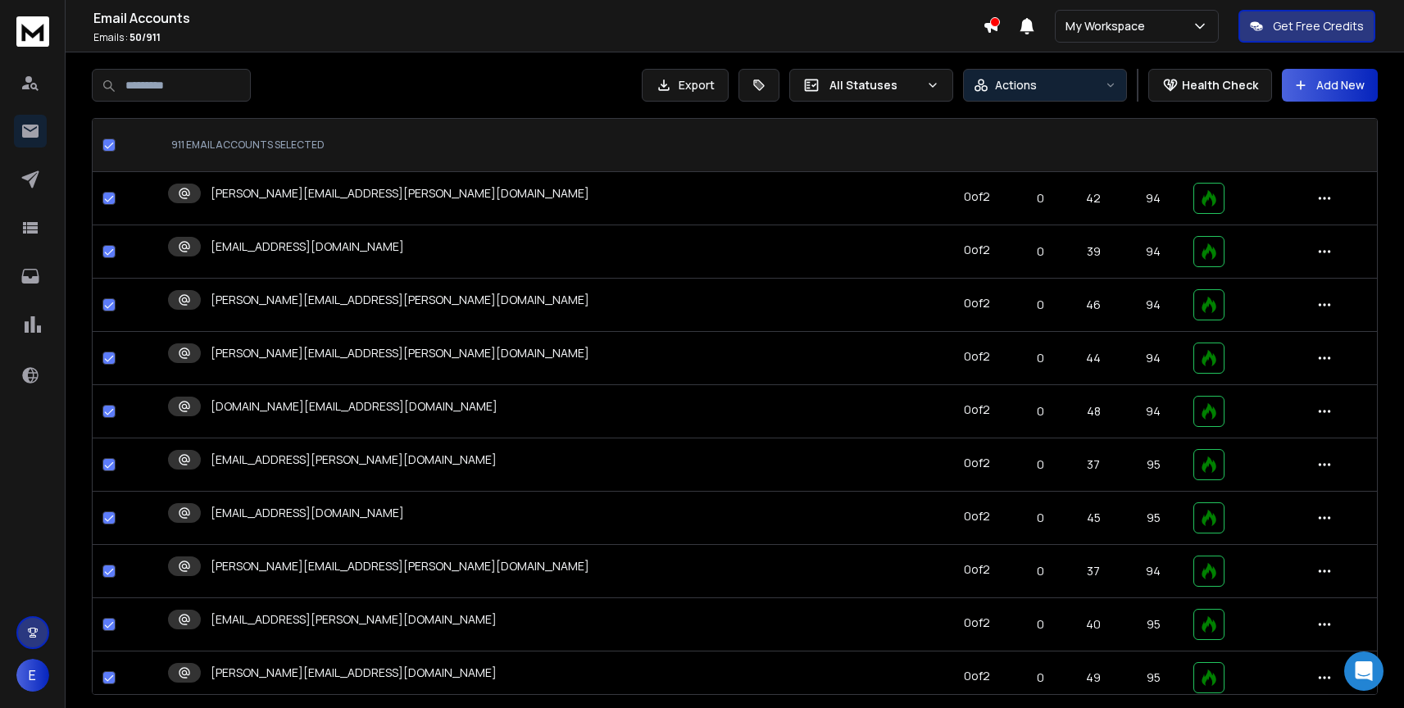
click at [1019, 92] on p "Actions" at bounding box center [1016, 85] width 42 height 16
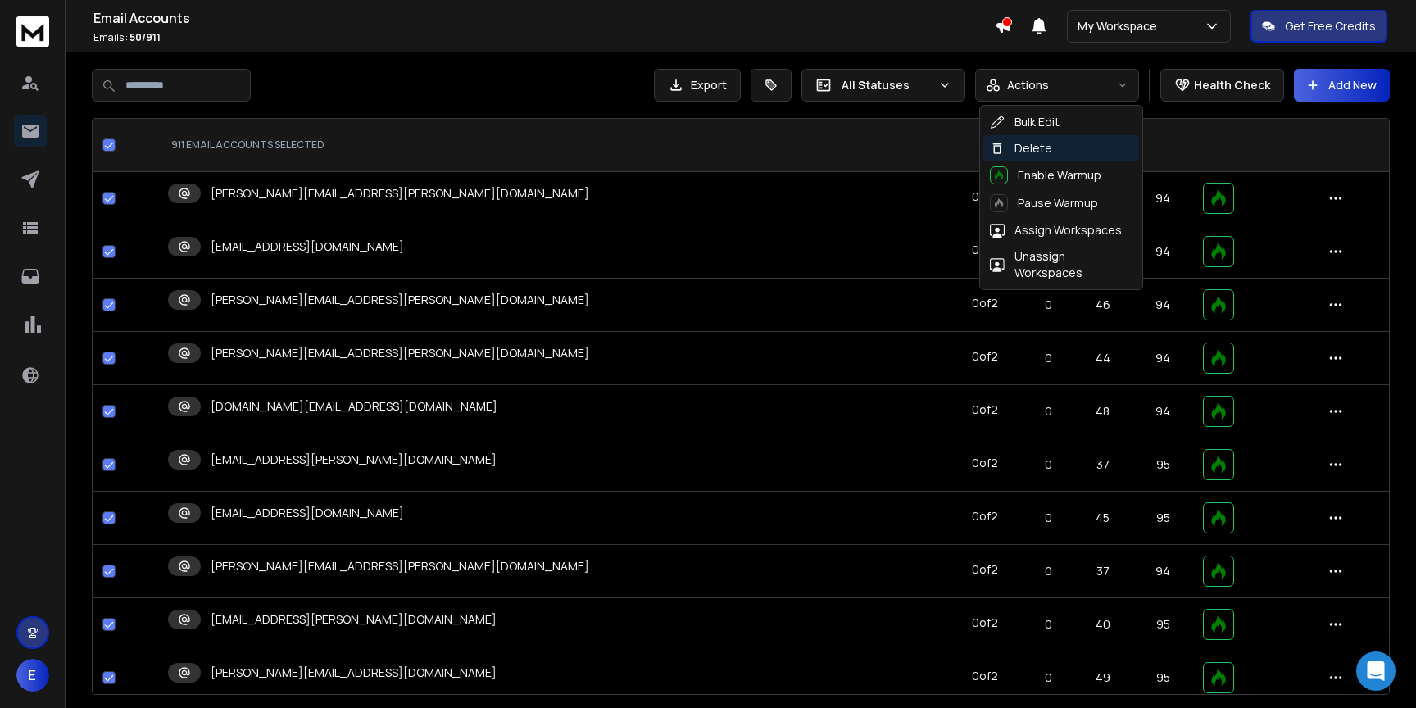
click at [1015, 151] on div "Delete" at bounding box center [1021, 148] width 62 height 16
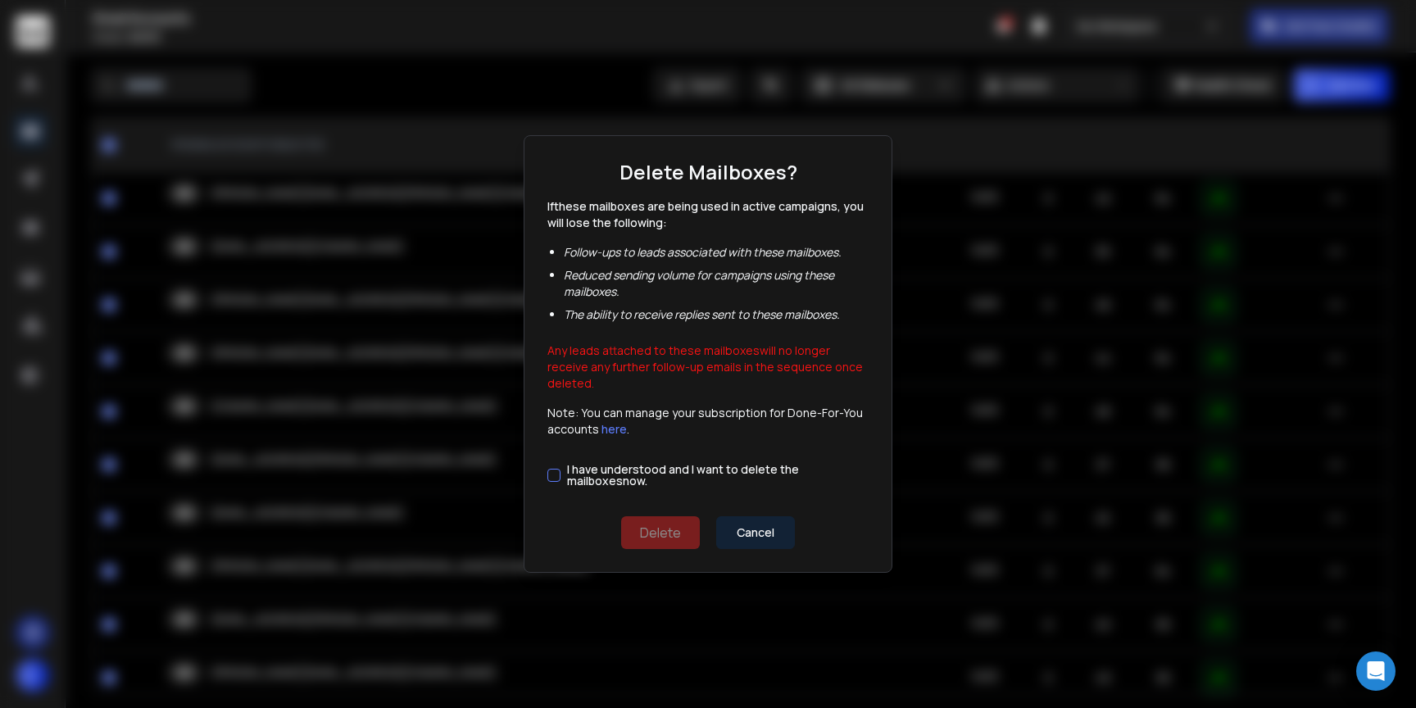
click at [551, 469] on button "I have understood and I want to delete the mailbox es now." at bounding box center [554, 475] width 13 height 13
click at [664, 523] on button "Delete" at bounding box center [660, 532] width 79 height 33
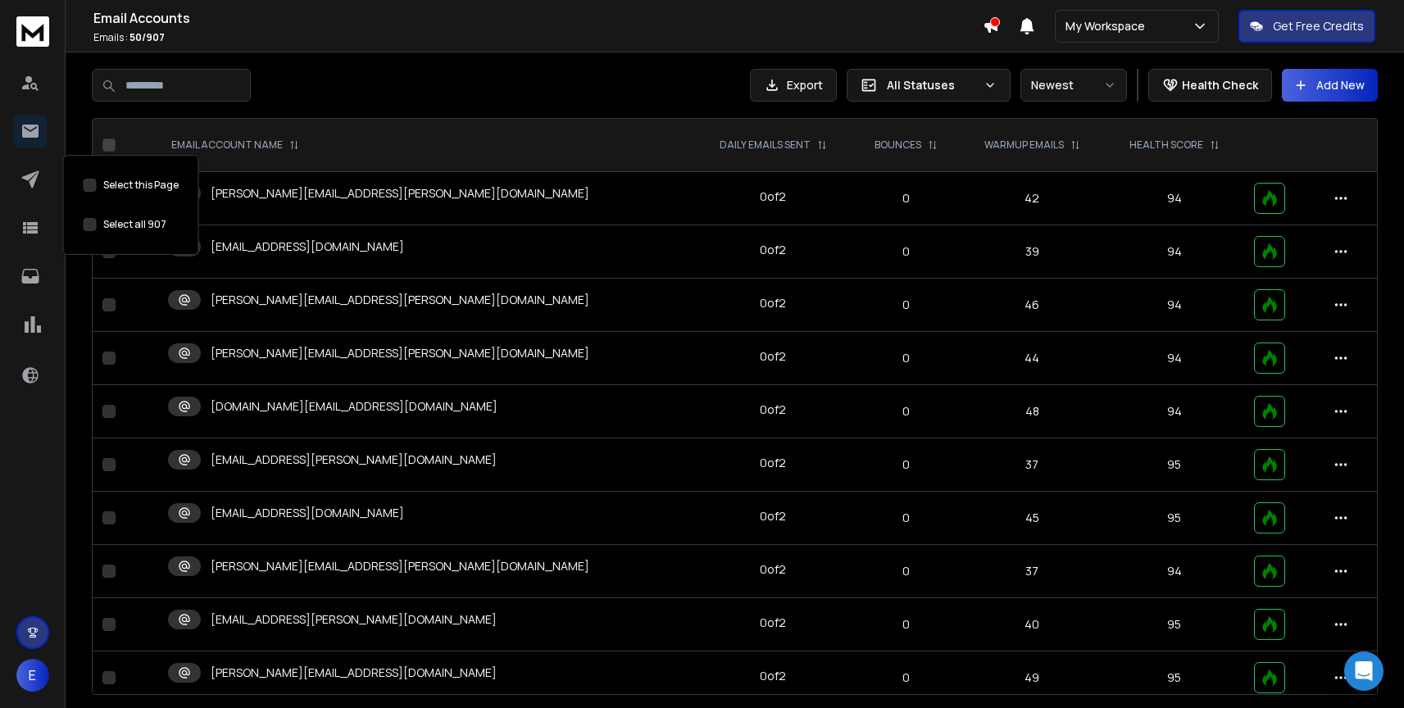
click at [89, 221] on button "Select this Page" at bounding box center [90, 224] width 13 height 13
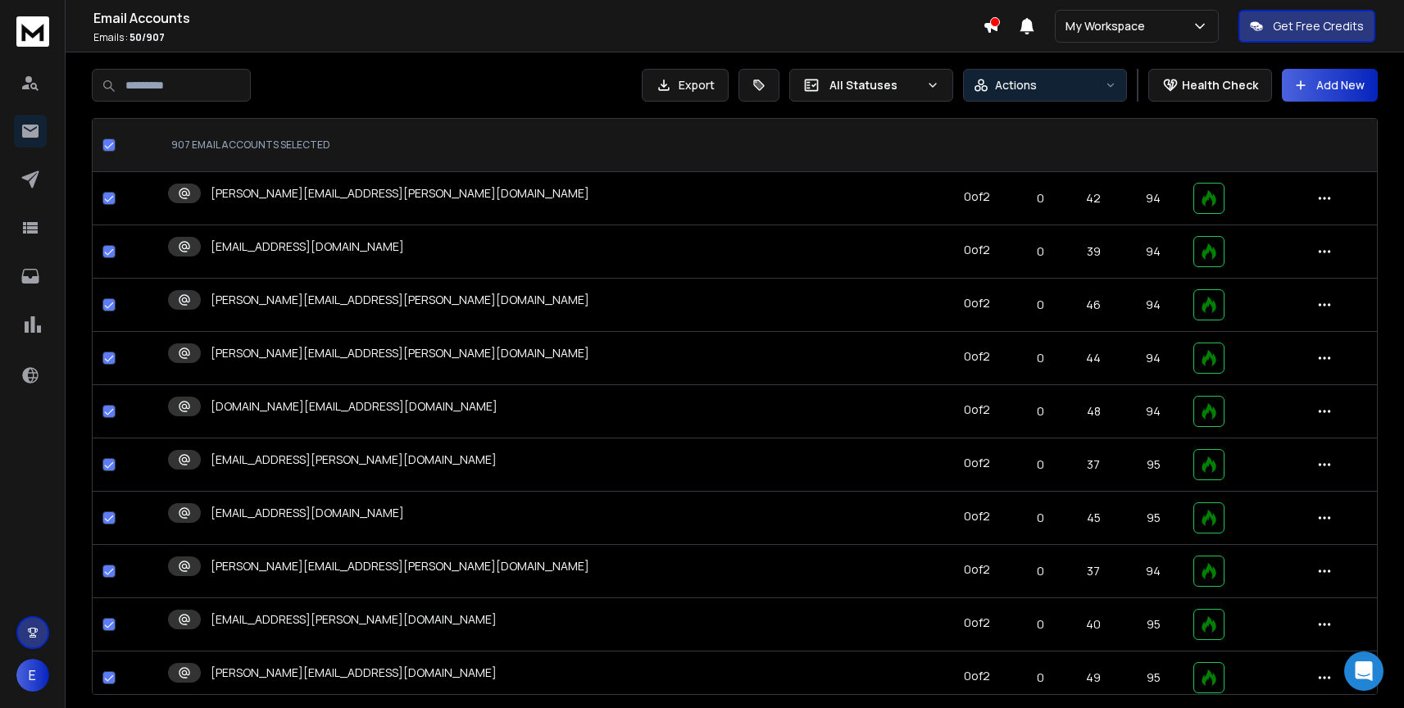
click at [994, 80] on div "Actions" at bounding box center [1036, 85] width 125 height 16
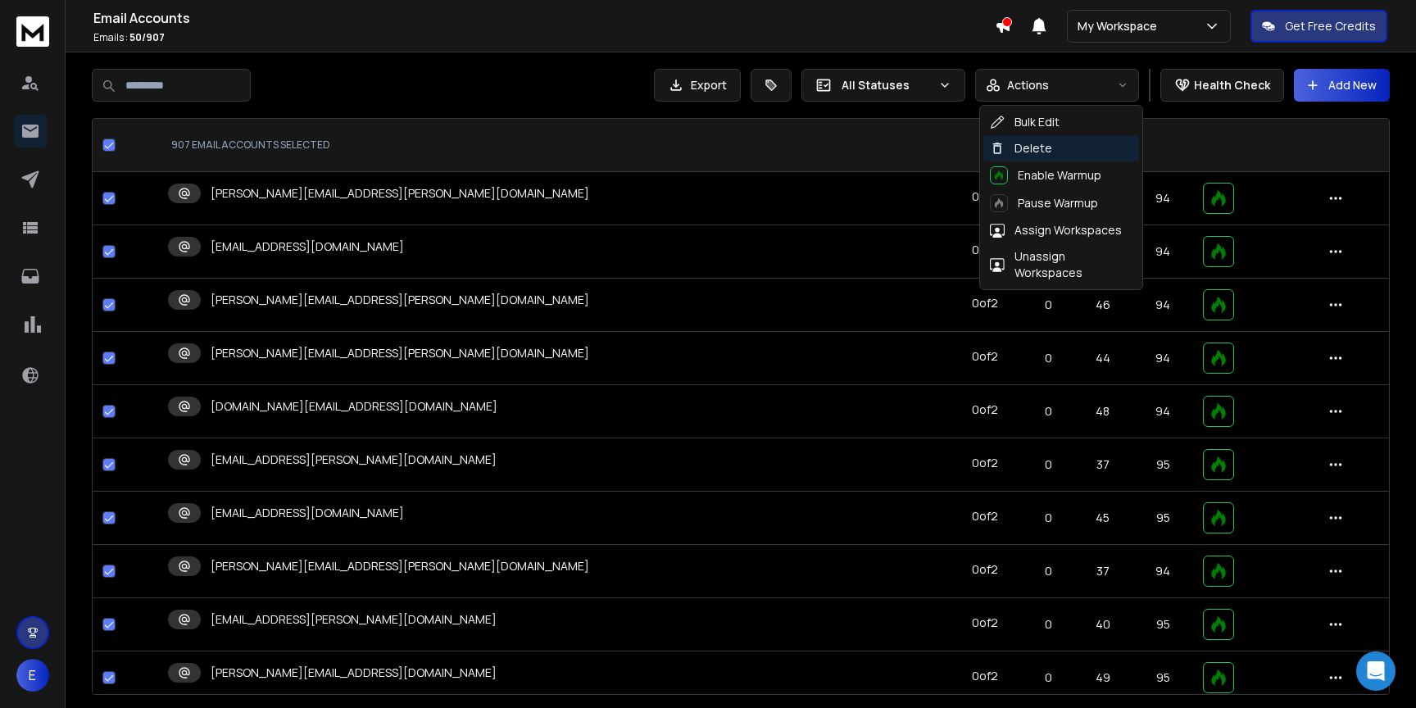
click at [1043, 148] on div "Delete" at bounding box center [1021, 148] width 62 height 16
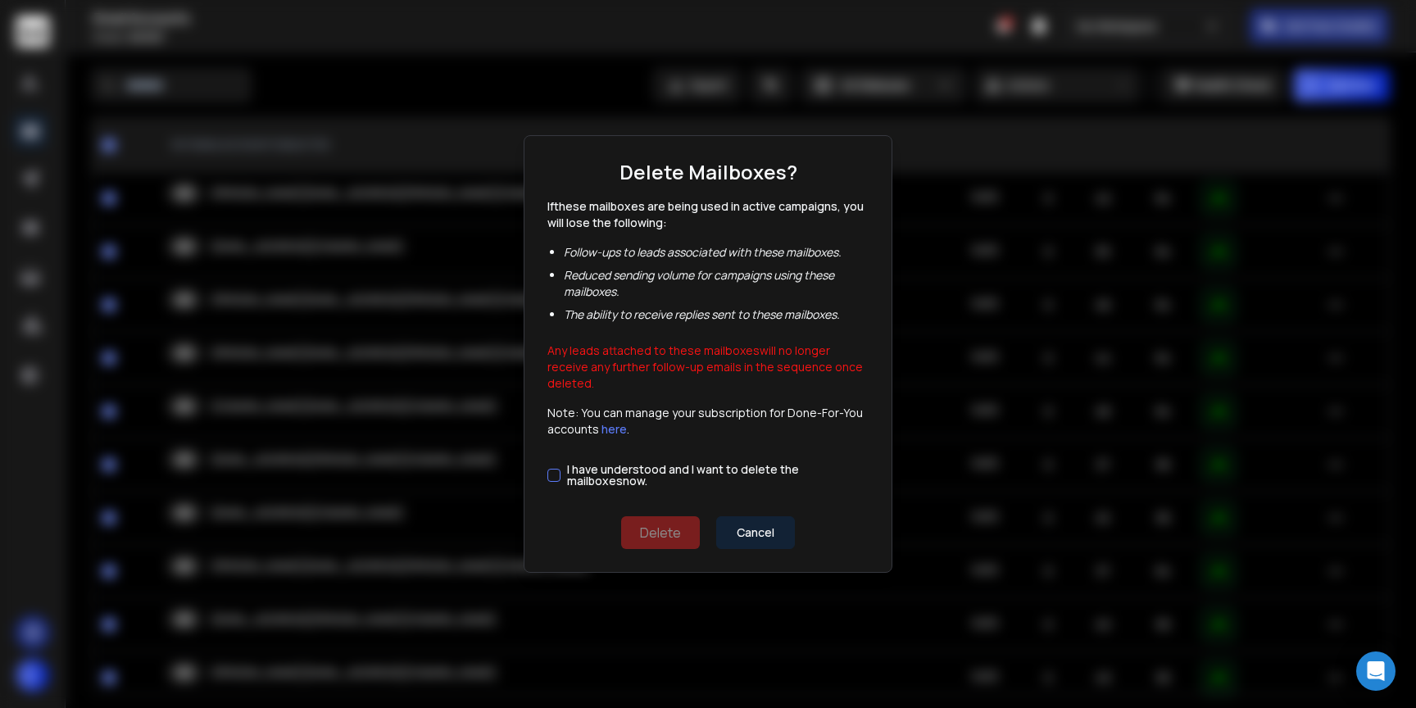
click at [553, 458] on div "I have understood and I want to delete the mailbox es now." at bounding box center [708, 469] width 321 height 36
click at [552, 469] on button "I have understood and I want to delete the mailbox es now." at bounding box center [554, 475] width 13 height 13
click at [669, 543] on div "Delete Mailboxes? If these mailboxes are being used in active campaigns, you wi…" at bounding box center [708, 354] width 369 height 438
click at [679, 529] on button "Delete" at bounding box center [660, 532] width 79 height 33
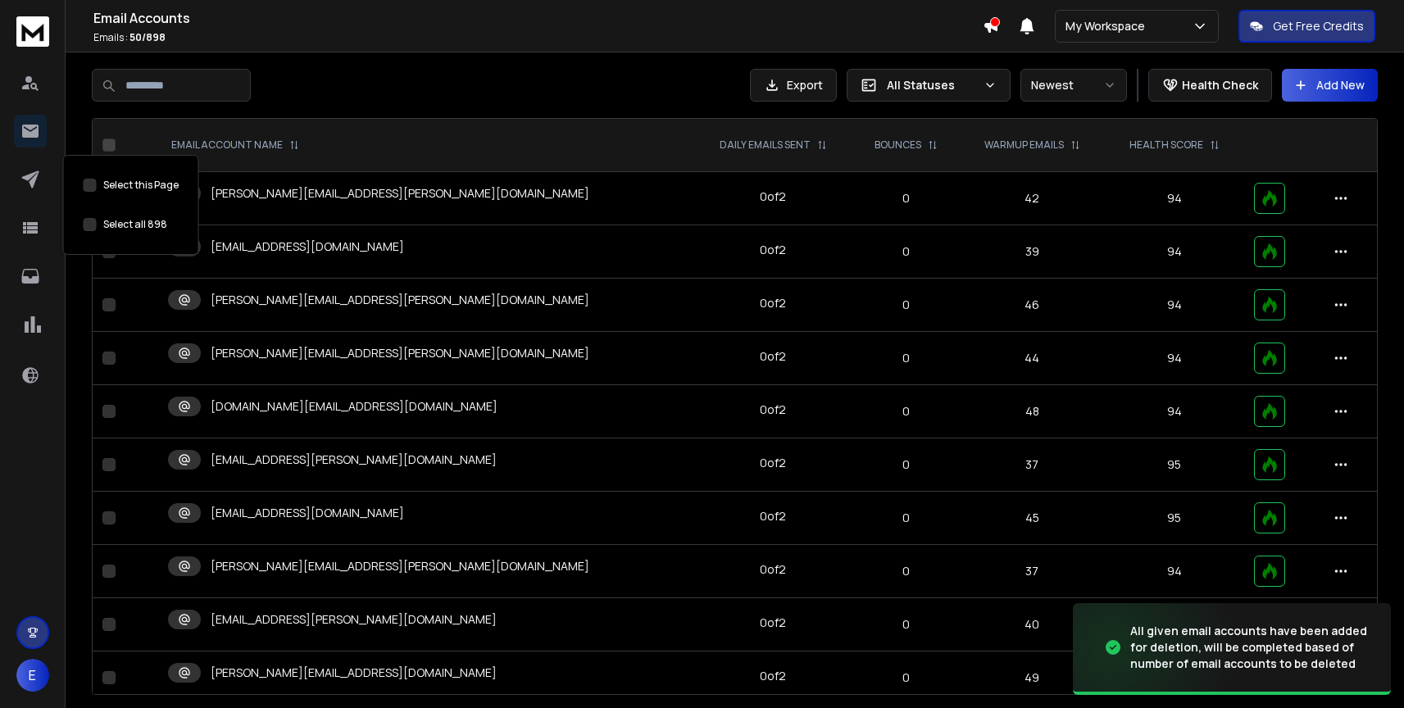
click at [93, 222] on button "Select this Page" at bounding box center [90, 224] width 13 height 13
